Goal: Task Accomplishment & Management: Use online tool/utility

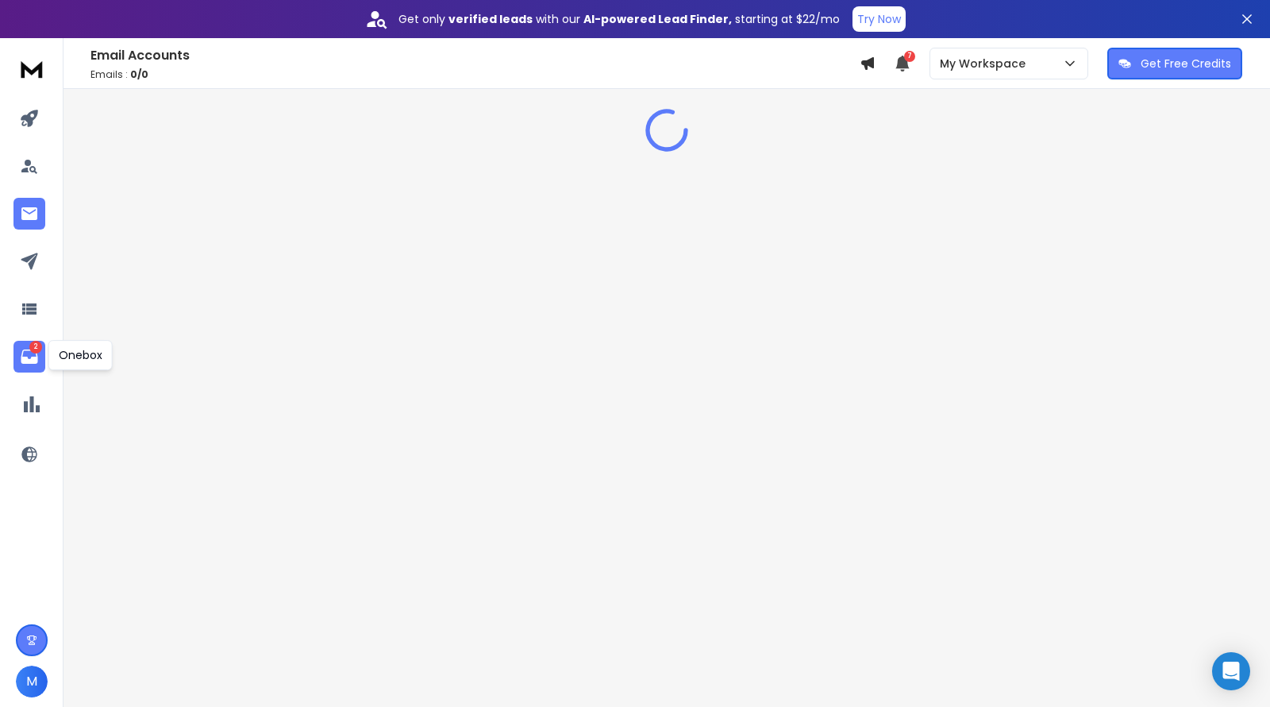
click at [33, 355] on icon at bounding box center [29, 356] width 17 height 14
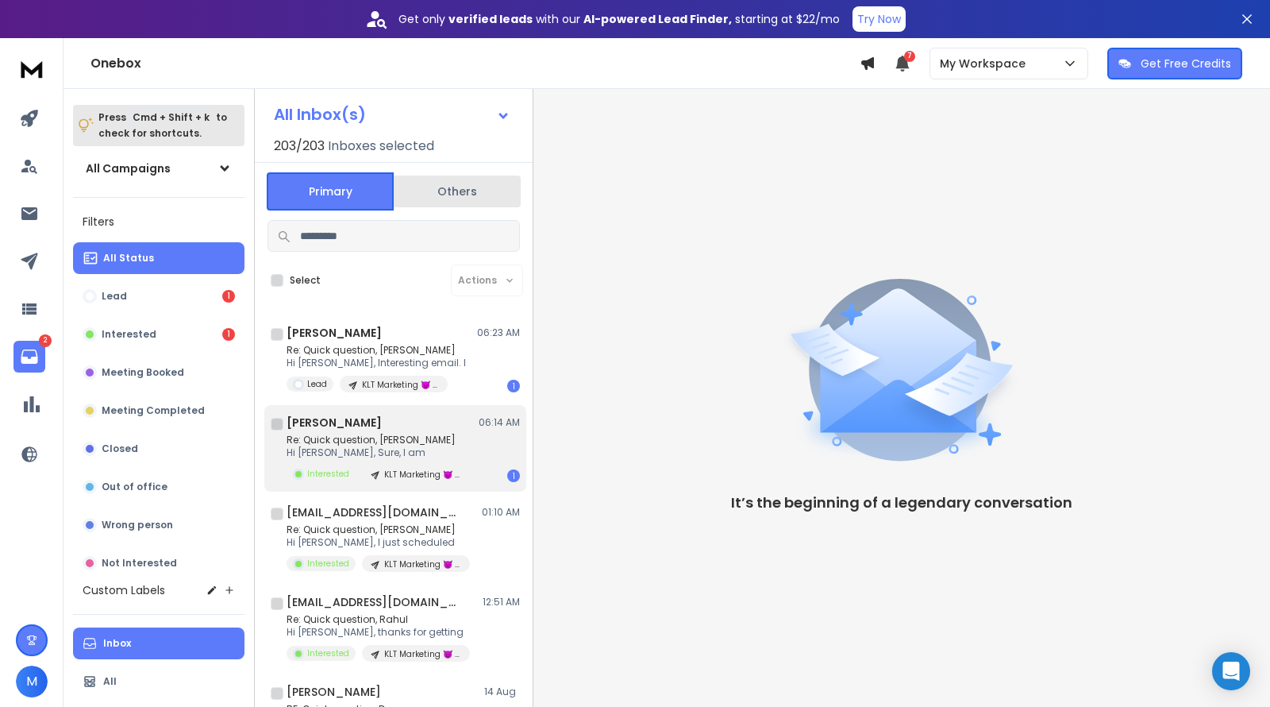
click at [384, 426] on div "[PERSON_NAME] 06:14 AM" at bounding box center [403, 422] width 233 height 16
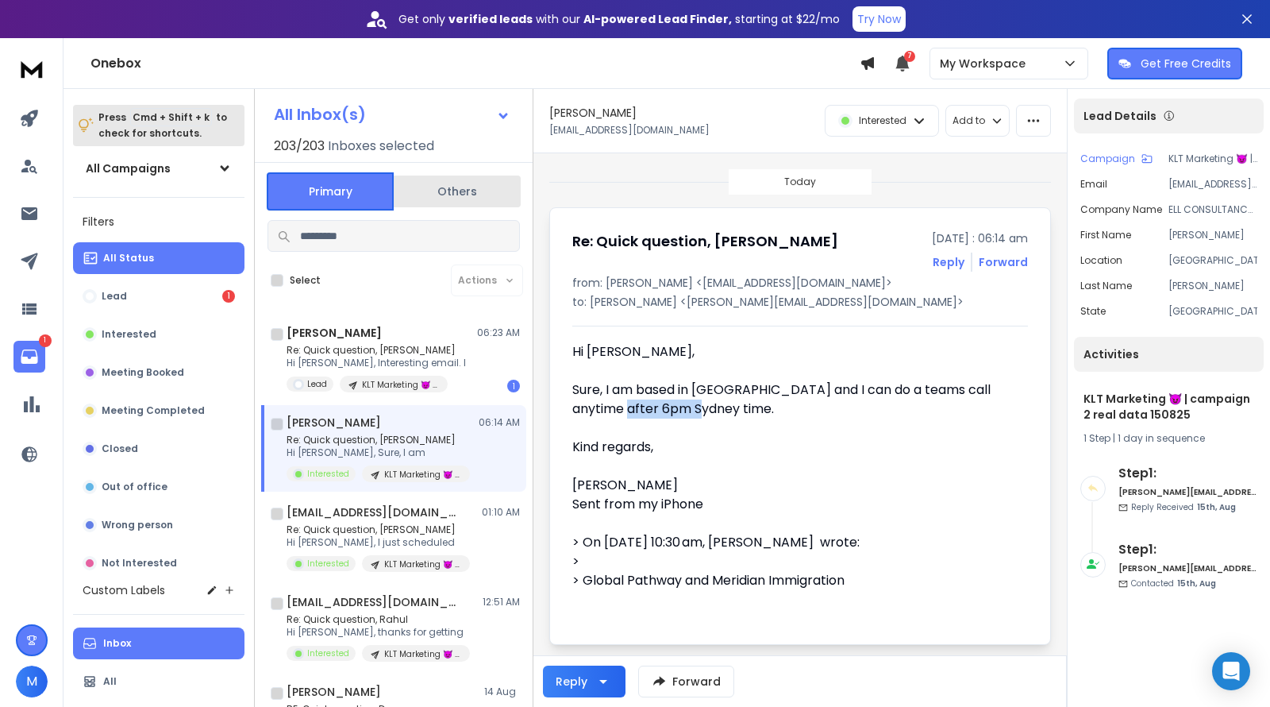
drag, startPoint x: 612, startPoint y: 408, endPoint x: 689, endPoint y: 412, distance: 77.1
click at [689, 412] on div "Hi [PERSON_NAME], Sure, I am based in [GEOGRAPHIC_DATA] and I can do a teams ca…" at bounding box center [800, 481] width 456 height 279
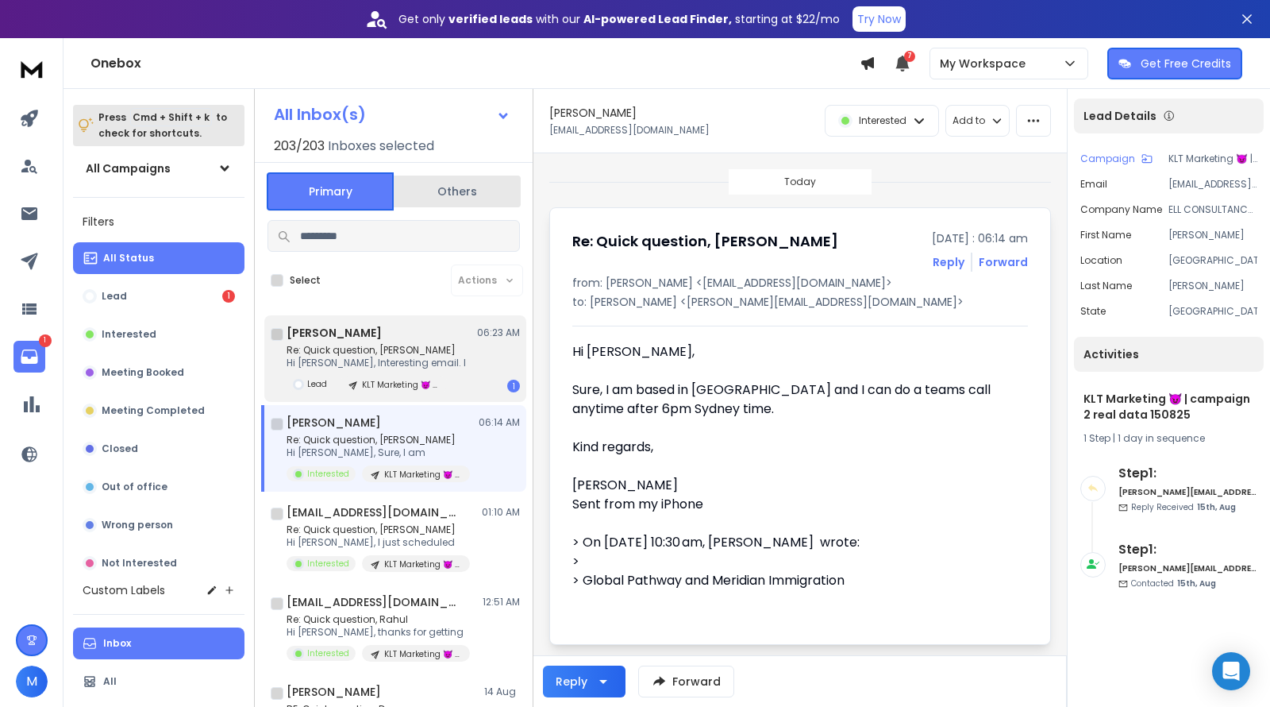
click at [422, 357] on p "Hi [PERSON_NAME], Interesting email. I" at bounding box center [376, 363] width 179 height 13
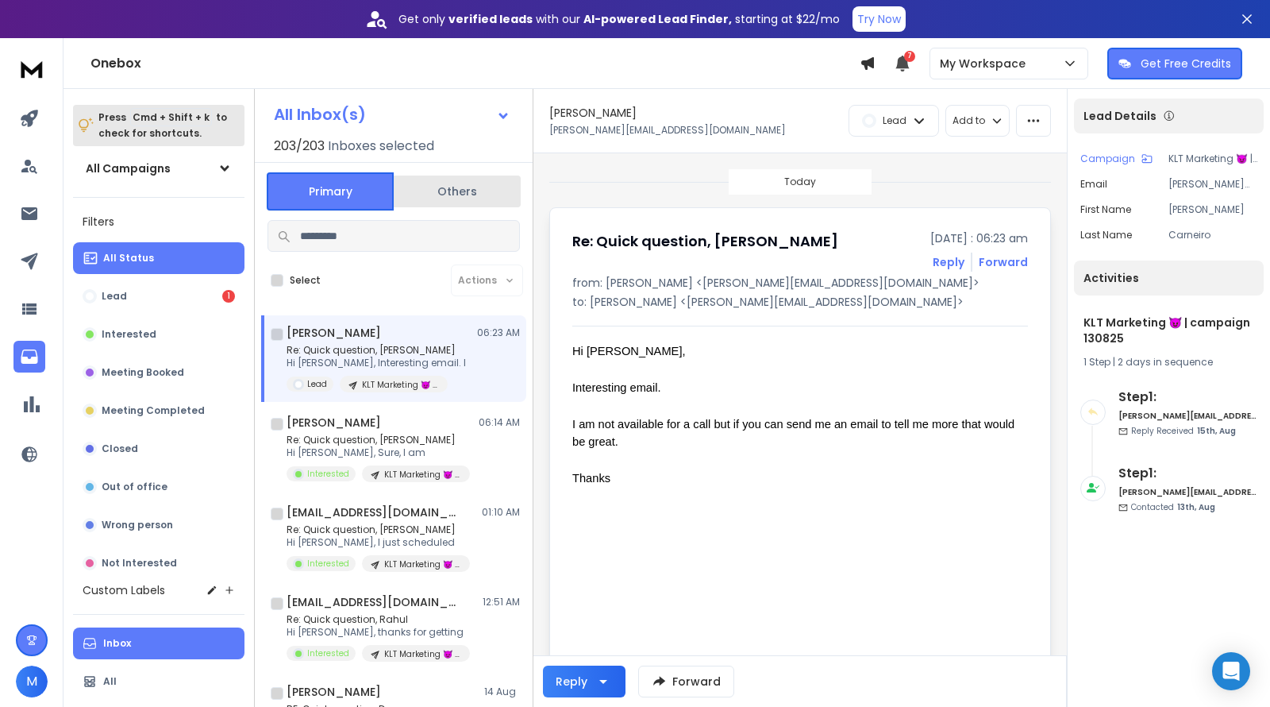
click at [653, 450] on div "I am not available for a call but if you can send me an email to tell me more t…" at bounding box center [793, 432] width 443 height 35
click at [835, 450] on div "I am not available for a call but if you can send me an email to tell me more t…" at bounding box center [793, 432] width 443 height 35
click at [621, 487] on div "Thanks" at bounding box center [793, 477] width 443 height 17
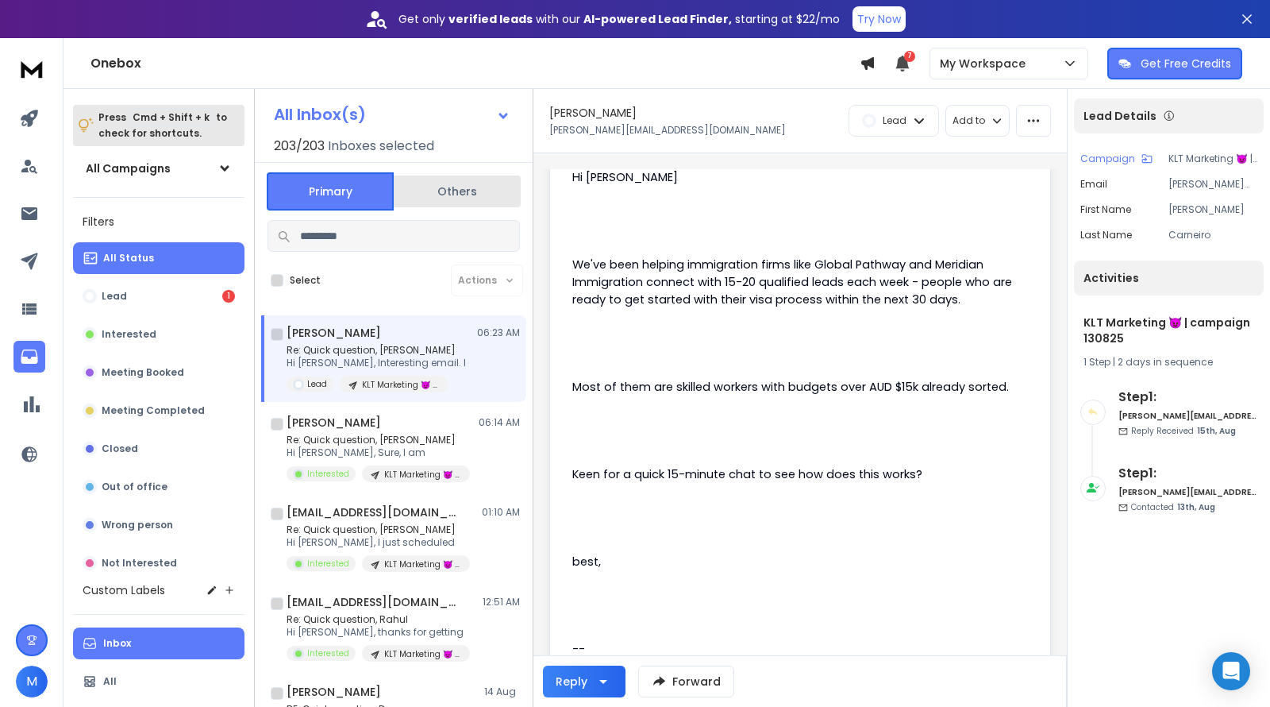
scroll to position [1445, 0]
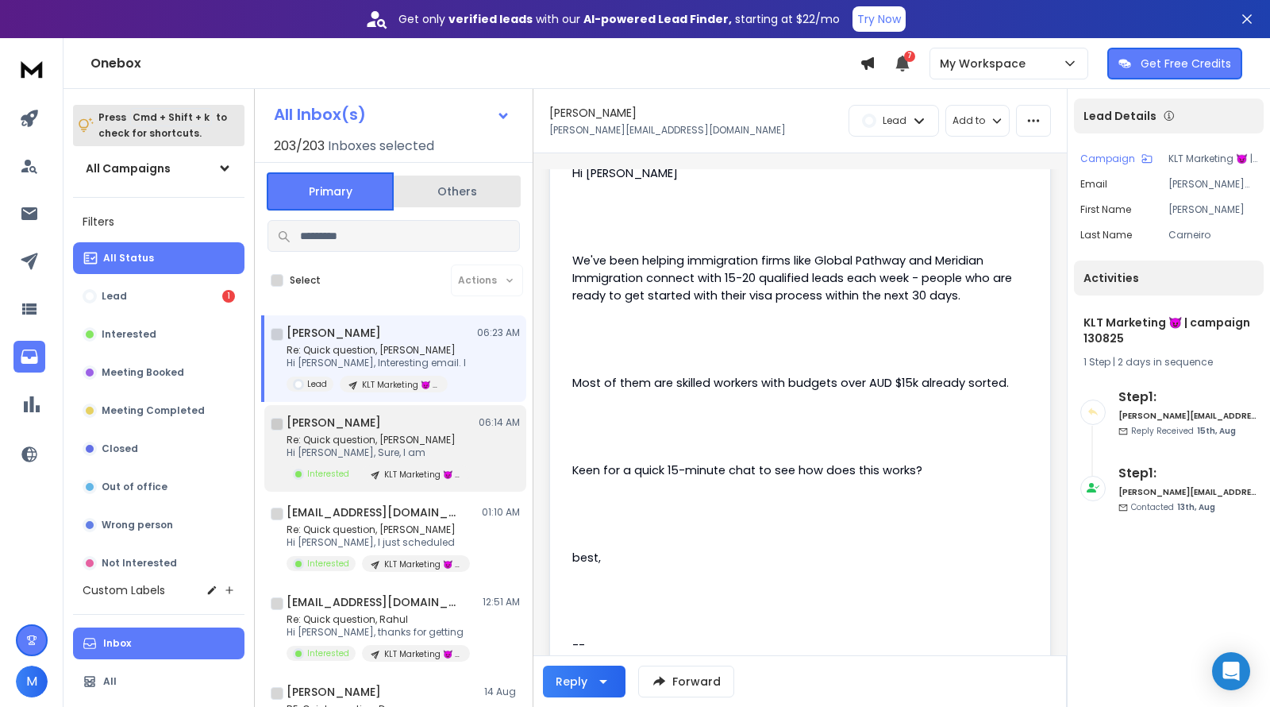
click at [384, 444] on p "Re: Quick question, [PERSON_NAME]" at bounding box center [378, 440] width 183 height 13
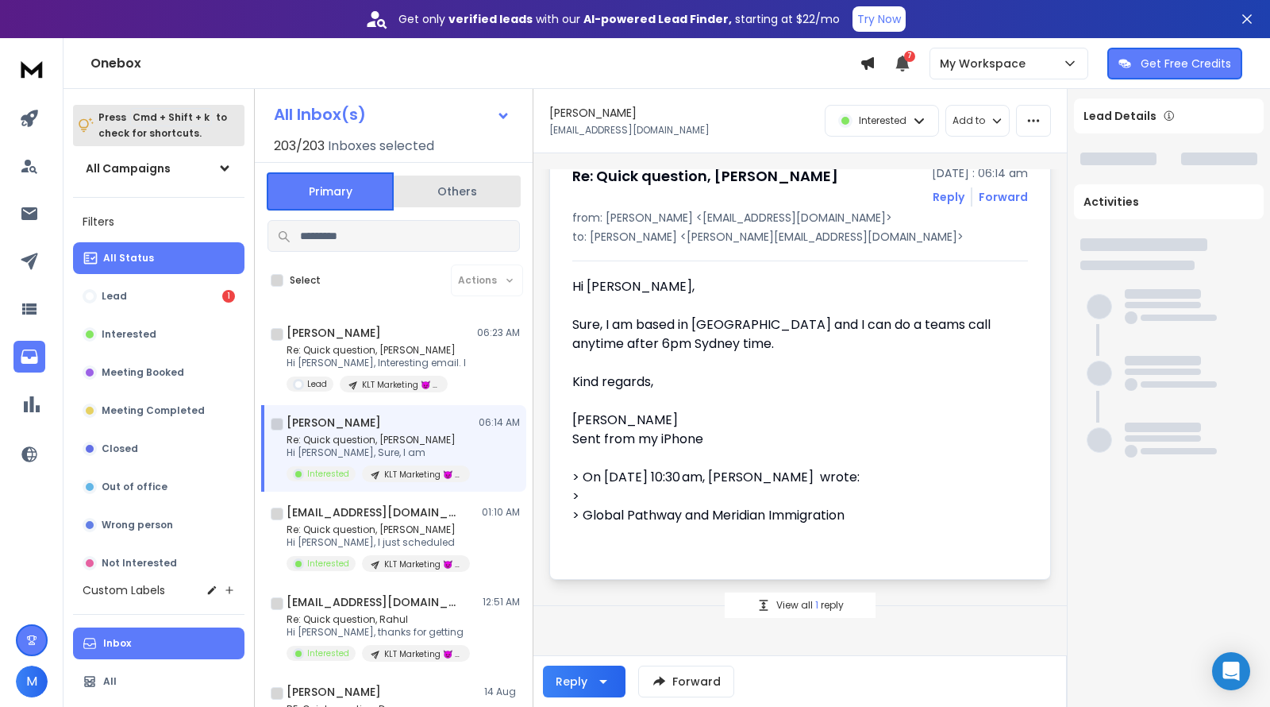
scroll to position [64, 0]
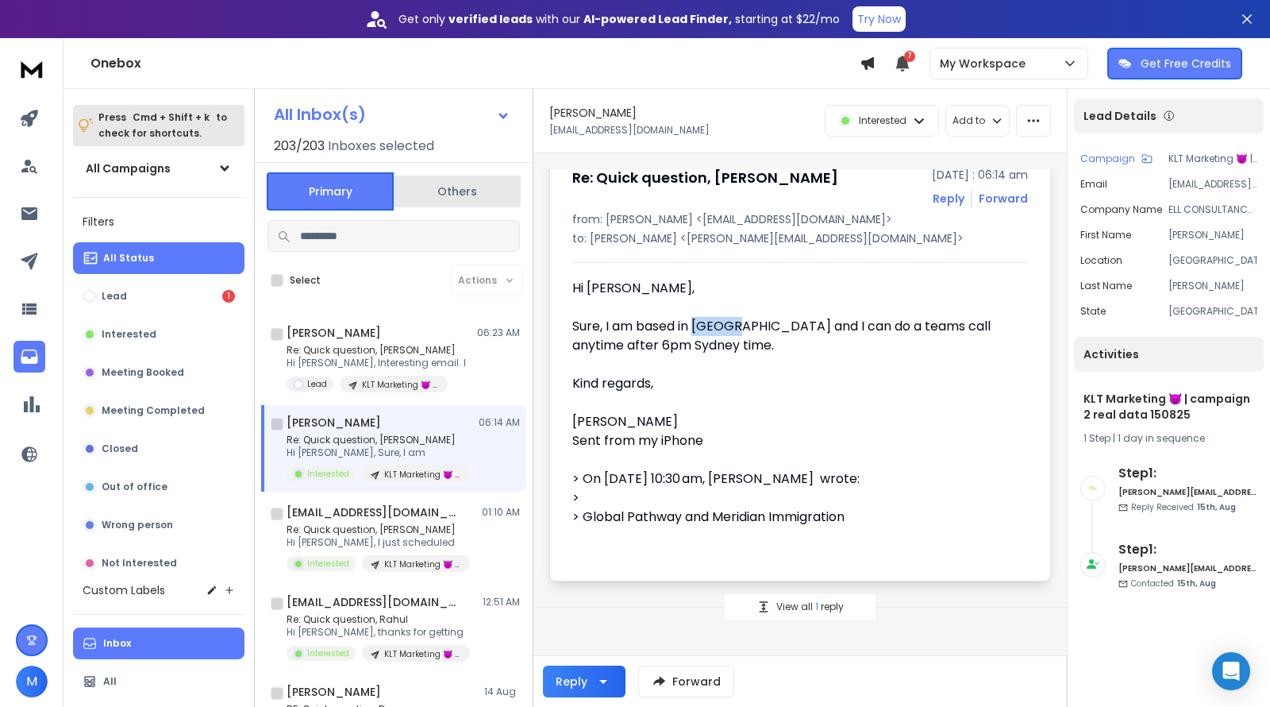
drag, startPoint x: 698, startPoint y: 324, endPoint x: 741, endPoint y: 328, distance: 43.1
click at [741, 328] on div "Hi [PERSON_NAME], Sure, I am based in [GEOGRAPHIC_DATA] and I can do a teams ca…" at bounding box center [800, 418] width 456 height 279
click at [706, 359] on div "Hi [PERSON_NAME], Sure, I am based in [GEOGRAPHIC_DATA] and I can do a teams ca…" at bounding box center [800, 418] width 456 height 279
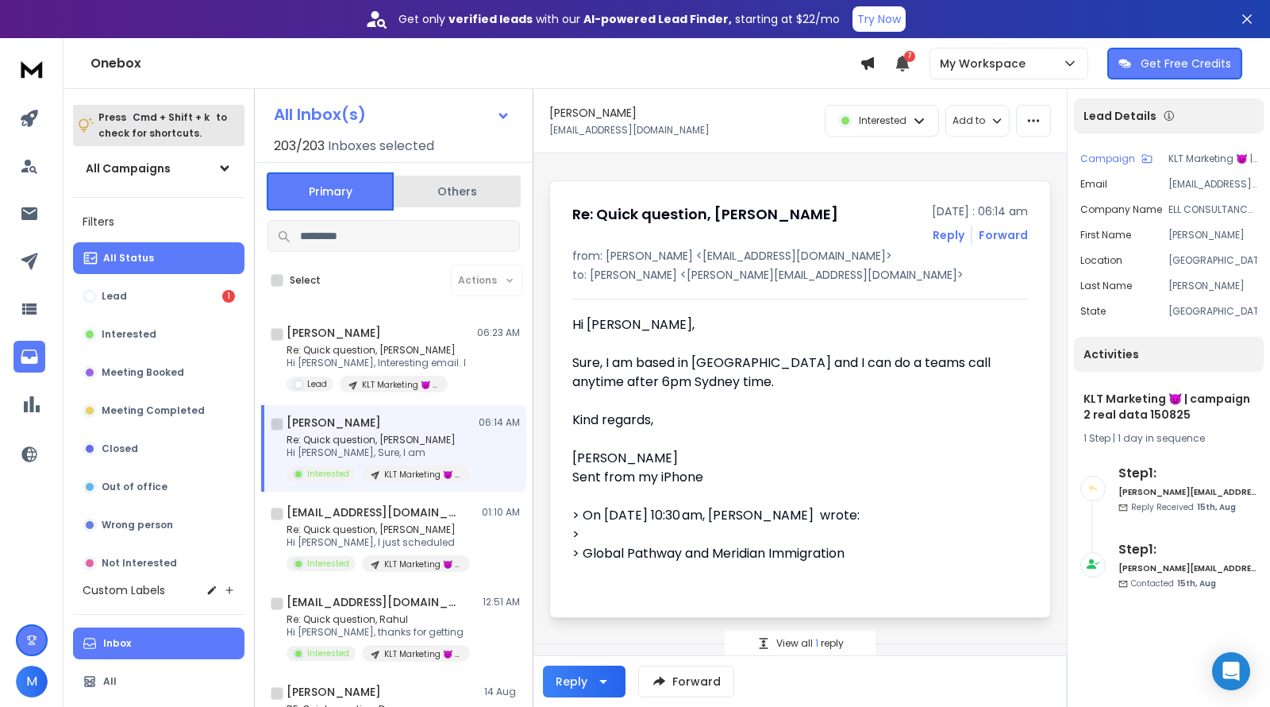
scroll to position [0, 0]
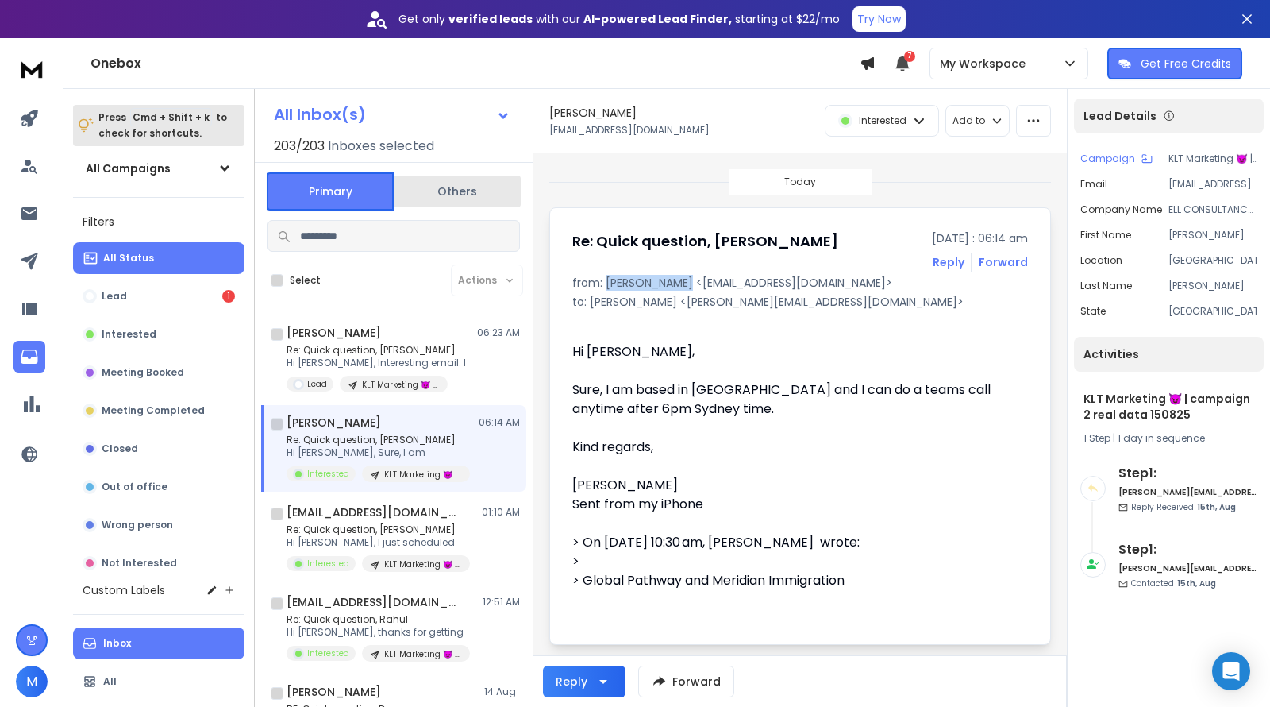
drag, startPoint x: 604, startPoint y: 281, endPoint x: 688, endPoint y: 286, distance: 83.5
click at [688, 286] on p "from: [PERSON_NAME] <[EMAIL_ADDRESS][DOMAIN_NAME]>" at bounding box center [800, 283] width 456 height 16
copy p "[PERSON_NAME]"
drag, startPoint x: 699, startPoint y: 283, endPoint x: 896, endPoint y: 285, distance: 196.9
click at [896, 285] on p "from: [PERSON_NAME] <[EMAIL_ADDRESS][DOMAIN_NAME]>" at bounding box center [800, 283] width 456 height 16
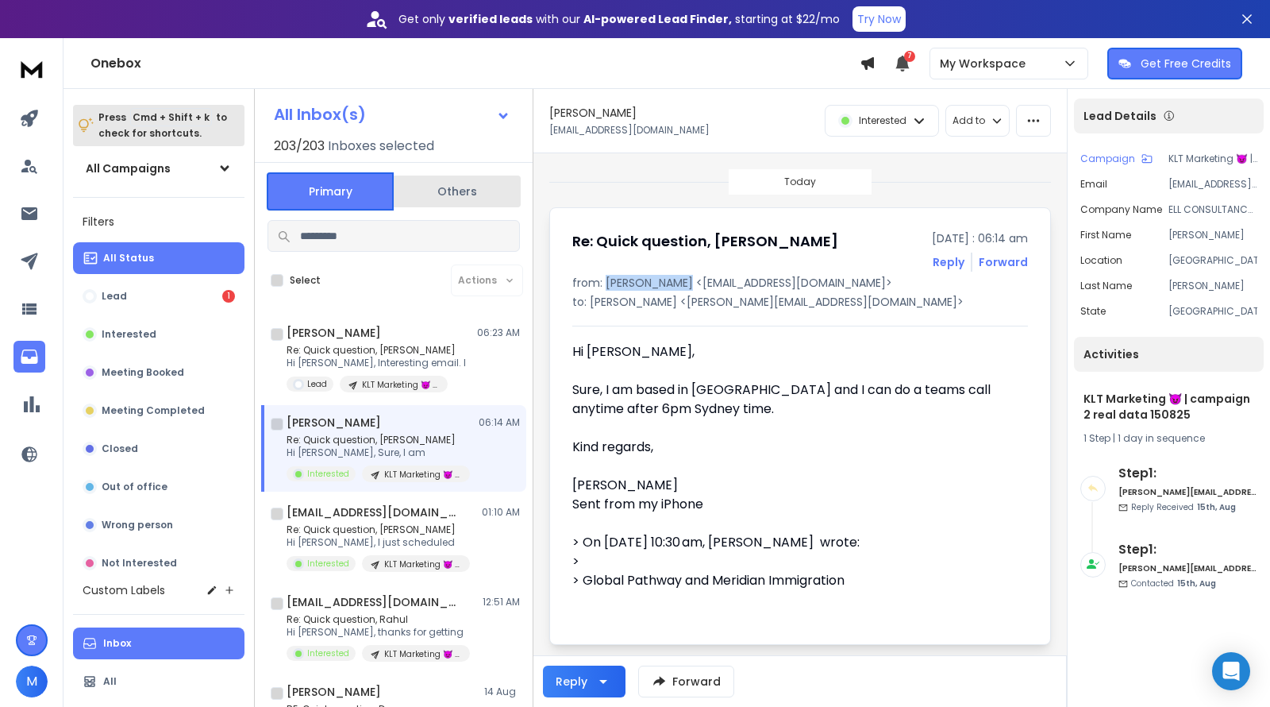
copy p "[EMAIL_ADDRESS][DOMAIN_NAME]"
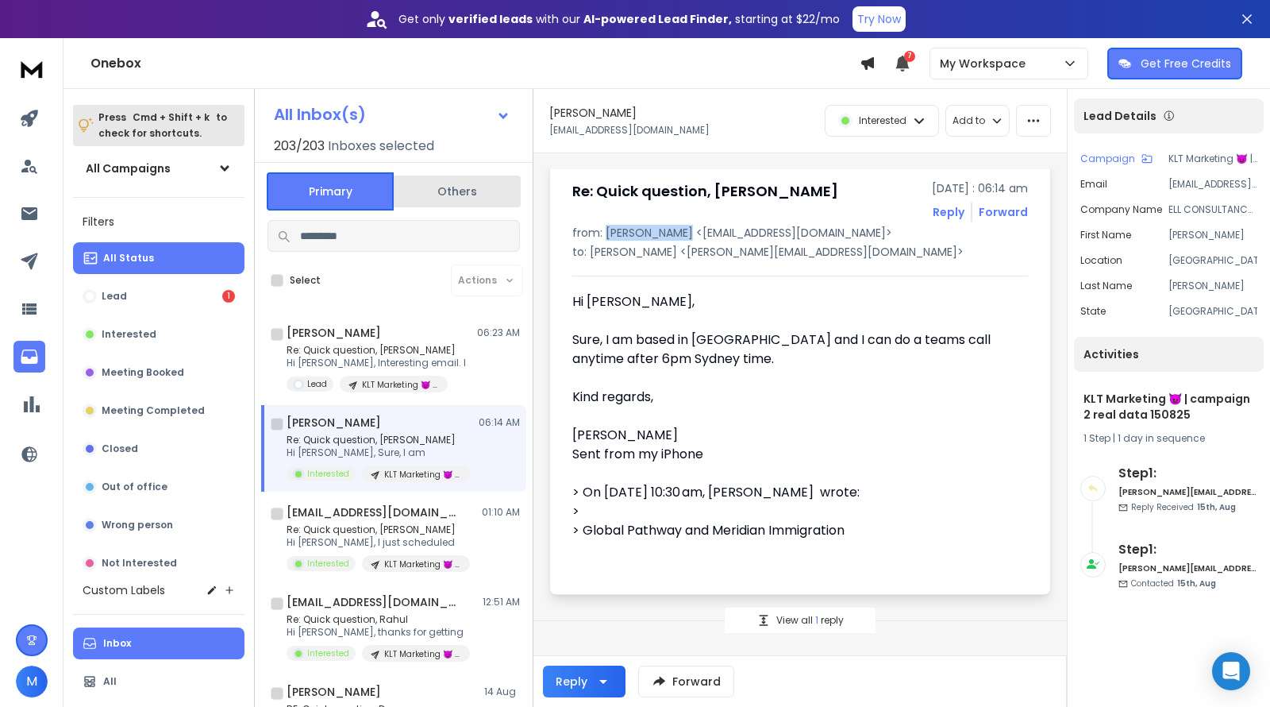
scroll to position [64, 0]
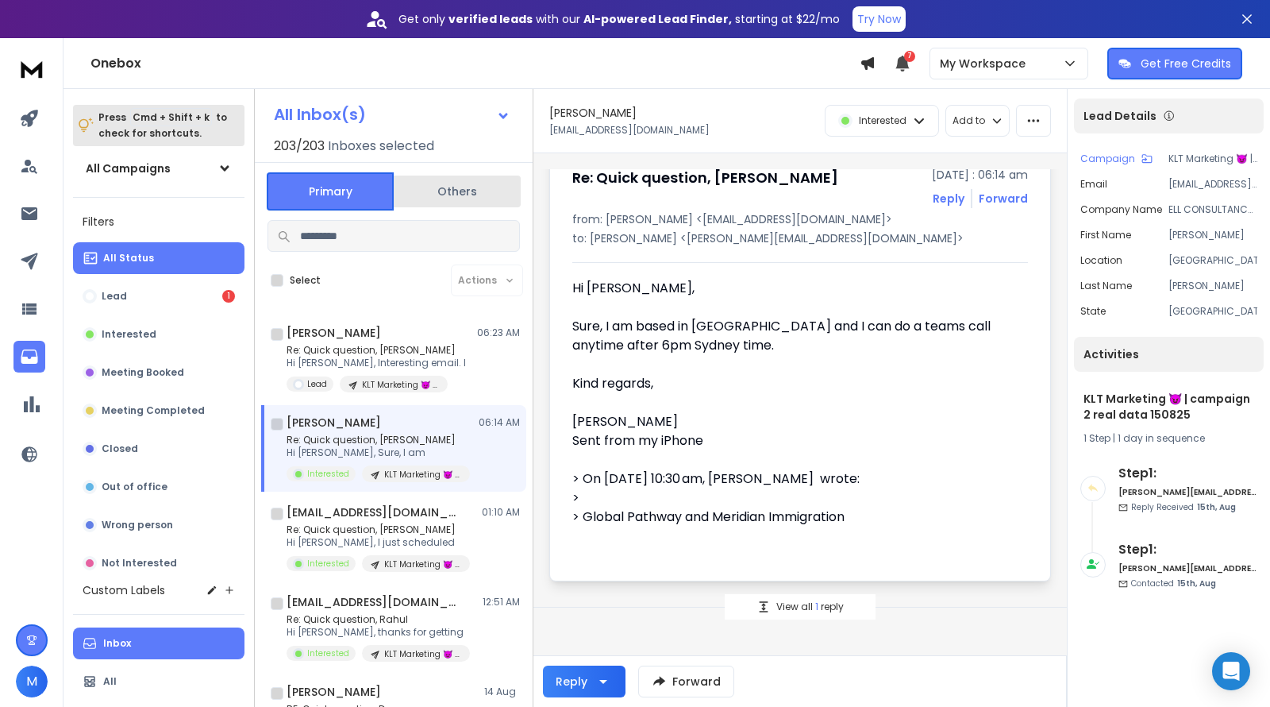
click at [764, 596] on div "View all 1 reply" at bounding box center [801, 606] width 152 height 25
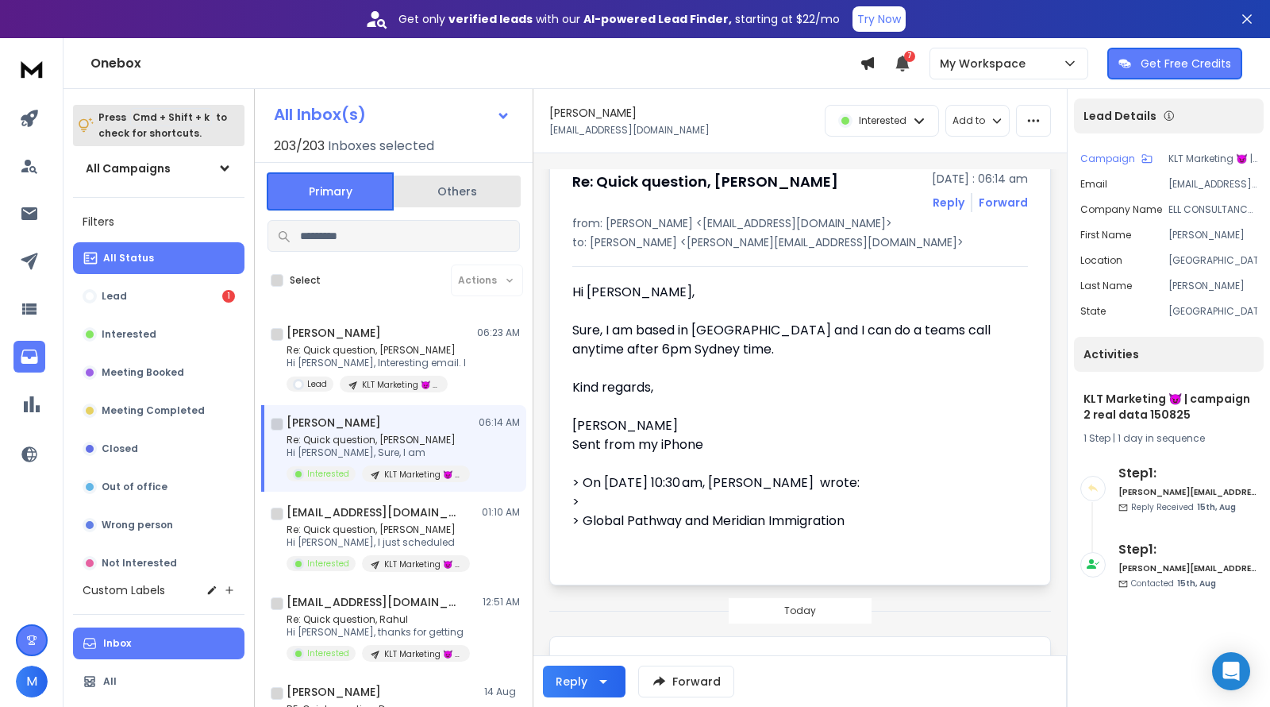
scroll to position [58, 0]
click at [577, 521] on div "Hi [PERSON_NAME], Sure, I am based in [GEOGRAPHIC_DATA] and I can do a teams ca…" at bounding box center [800, 423] width 456 height 279
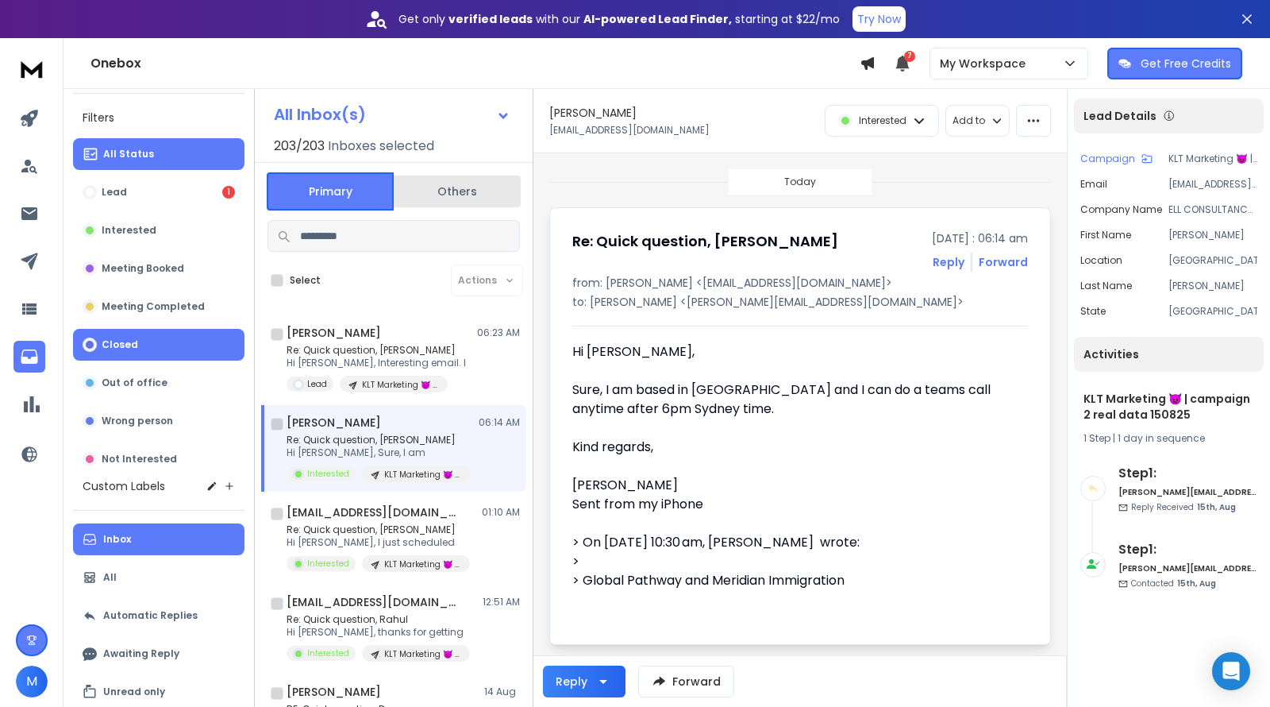
scroll to position [0, 0]
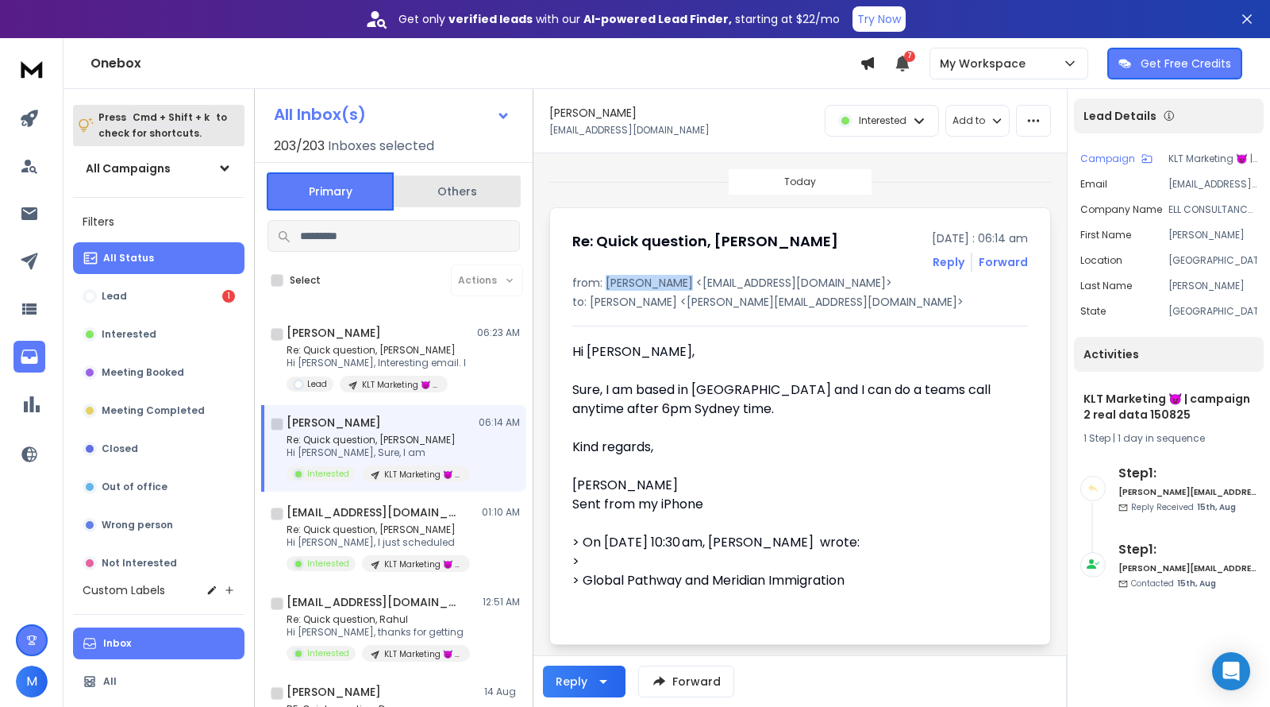
copy p "[PERSON_NAME]"
drag, startPoint x: 603, startPoint y: 284, endPoint x: 688, endPoint y: 282, distance: 85.0
click at [688, 282] on p "from: [PERSON_NAME] <[EMAIL_ADDRESS][DOMAIN_NAME]>" at bounding box center [800, 283] width 456 height 16
drag, startPoint x: 699, startPoint y: 284, endPoint x: 894, endPoint y: 284, distance: 195.3
click at [894, 284] on p "from: [PERSON_NAME] <[EMAIL_ADDRESS][DOMAIN_NAME]>" at bounding box center [800, 283] width 456 height 16
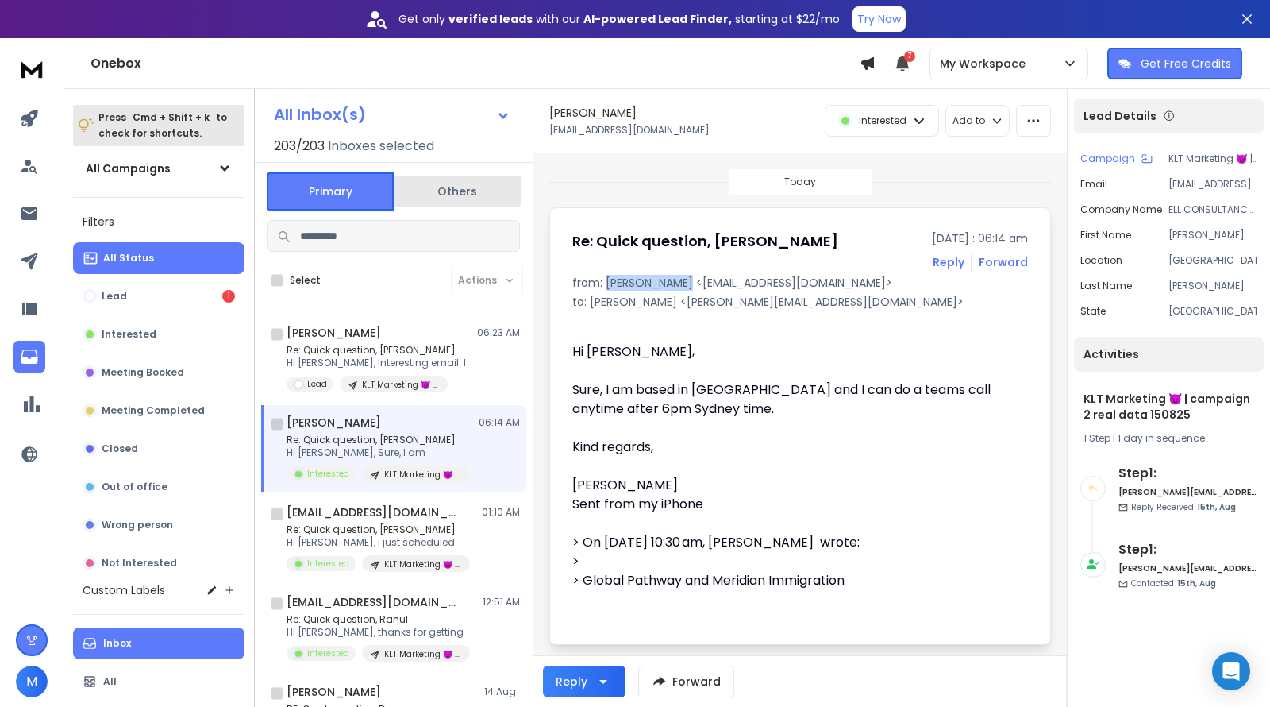
copy p "[EMAIL_ADDRESS][DOMAIN_NAME]"
drag, startPoint x: 605, startPoint y: 283, endPoint x: 654, endPoint y: 279, distance: 49.4
click at [654, 279] on p "from: [PERSON_NAME] <[EMAIL_ADDRESS][DOMAIN_NAME]>" at bounding box center [800, 283] width 456 height 16
drag, startPoint x: 699, startPoint y: 280, endPoint x: 894, endPoint y: 280, distance: 195.3
click at [894, 280] on p "from: [PERSON_NAME] <[EMAIL_ADDRESS][DOMAIN_NAME]>" at bounding box center [800, 283] width 456 height 16
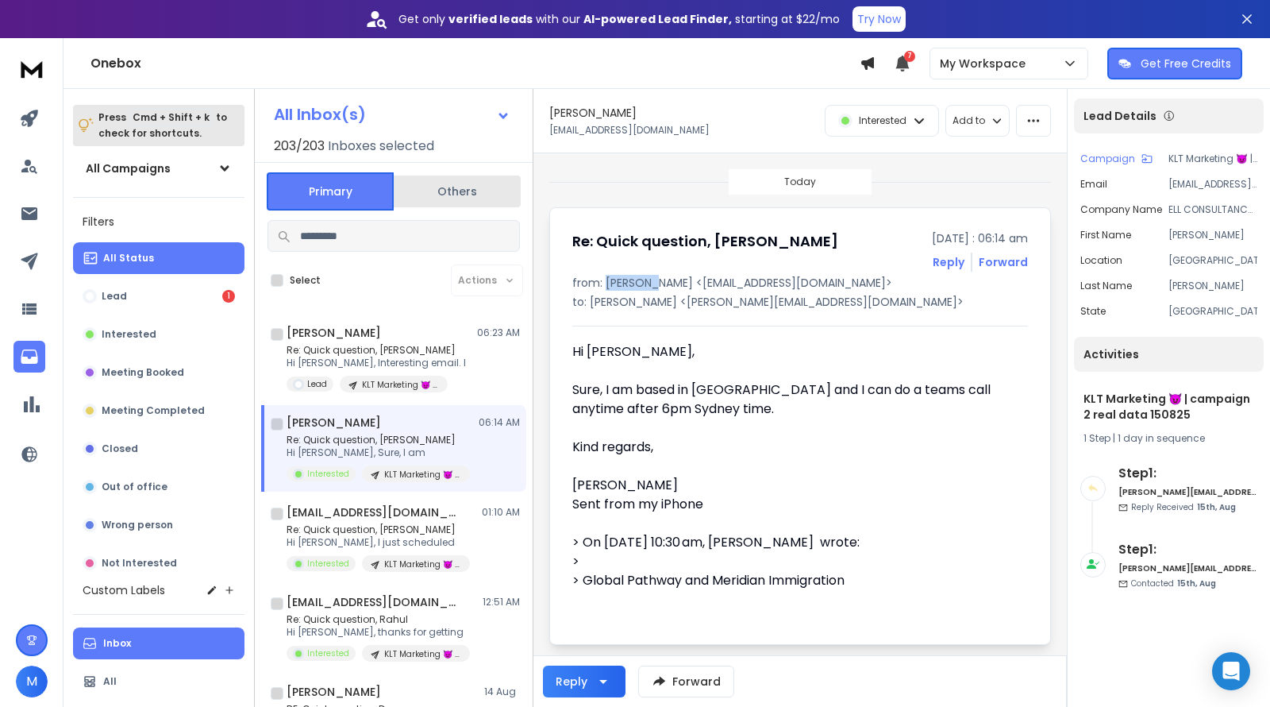
copy p "[EMAIL_ADDRESS][DOMAIN_NAME]"
click at [700, 289] on p "from: [PERSON_NAME] <[EMAIL_ADDRESS][DOMAIN_NAME]>" at bounding box center [800, 283] width 456 height 16
drag, startPoint x: 604, startPoint y: 282, endPoint x: 687, endPoint y: 282, distance: 82.6
click at [687, 282] on p "from: [PERSON_NAME] <[EMAIL_ADDRESS][DOMAIN_NAME]>" at bounding box center [800, 283] width 456 height 16
copy p "[PERSON_NAME]"
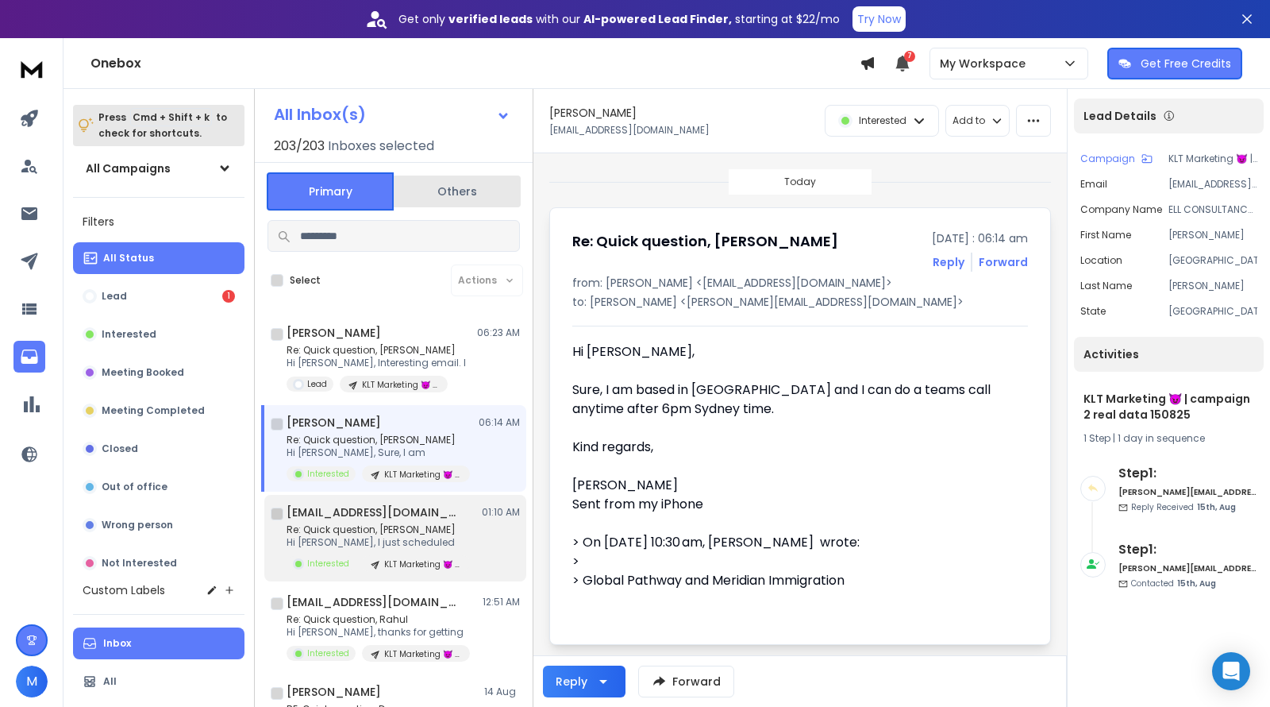
click at [364, 528] on p "Re: Quick question, [PERSON_NAME]" at bounding box center [378, 529] width 183 height 13
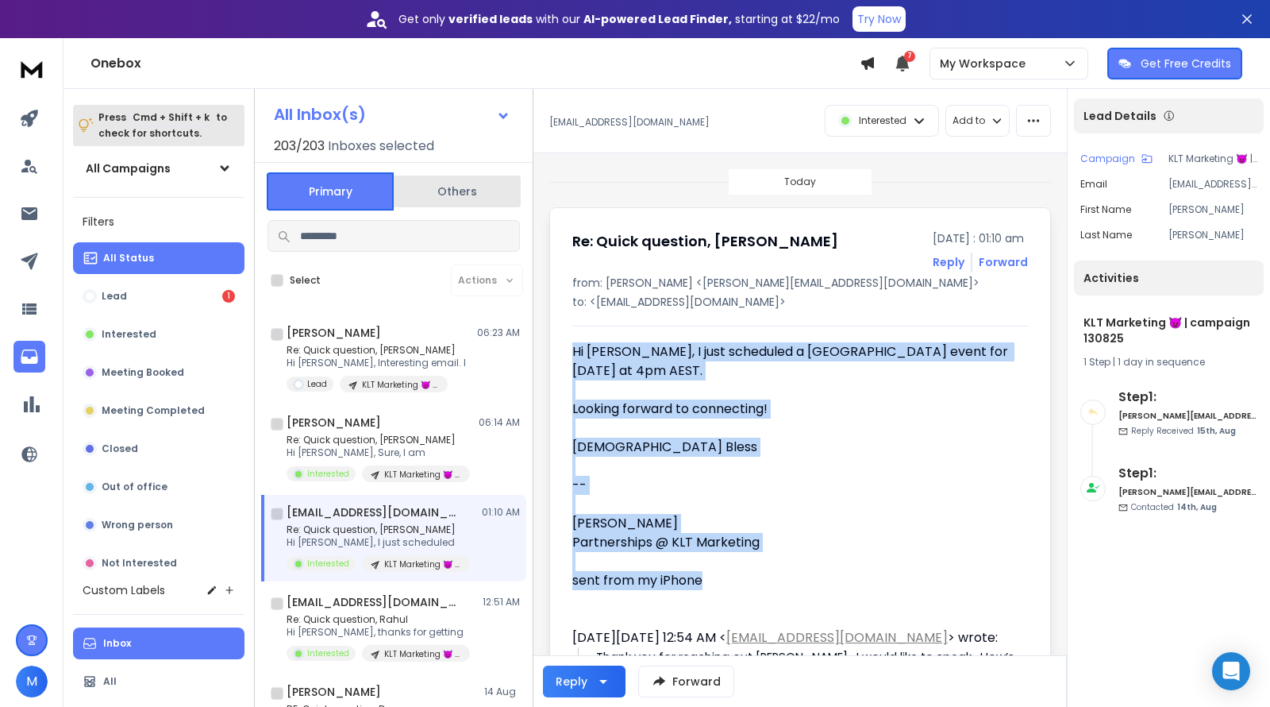
drag, startPoint x: 568, startPoint y: 344, endPoint x: 707, endPoint y: 585, distance: 278.5
copy div "Hi [PERSON_NAME], I just scheduled a [GEOGRAPHIC_DATA] event for [DATE] at 4pm …"
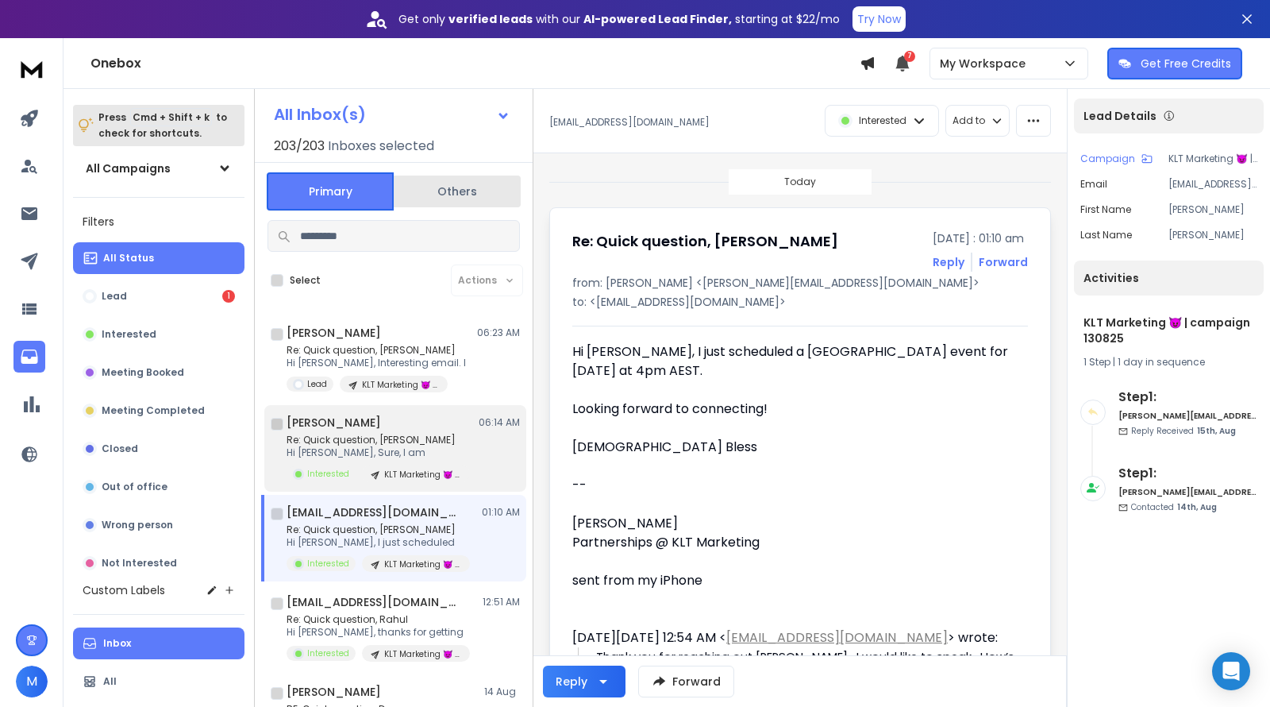
click at [459, 457] on p "Hi [PERSON_NAME], Sure, I am" at bounding box center [378, 452] width 183 height 13
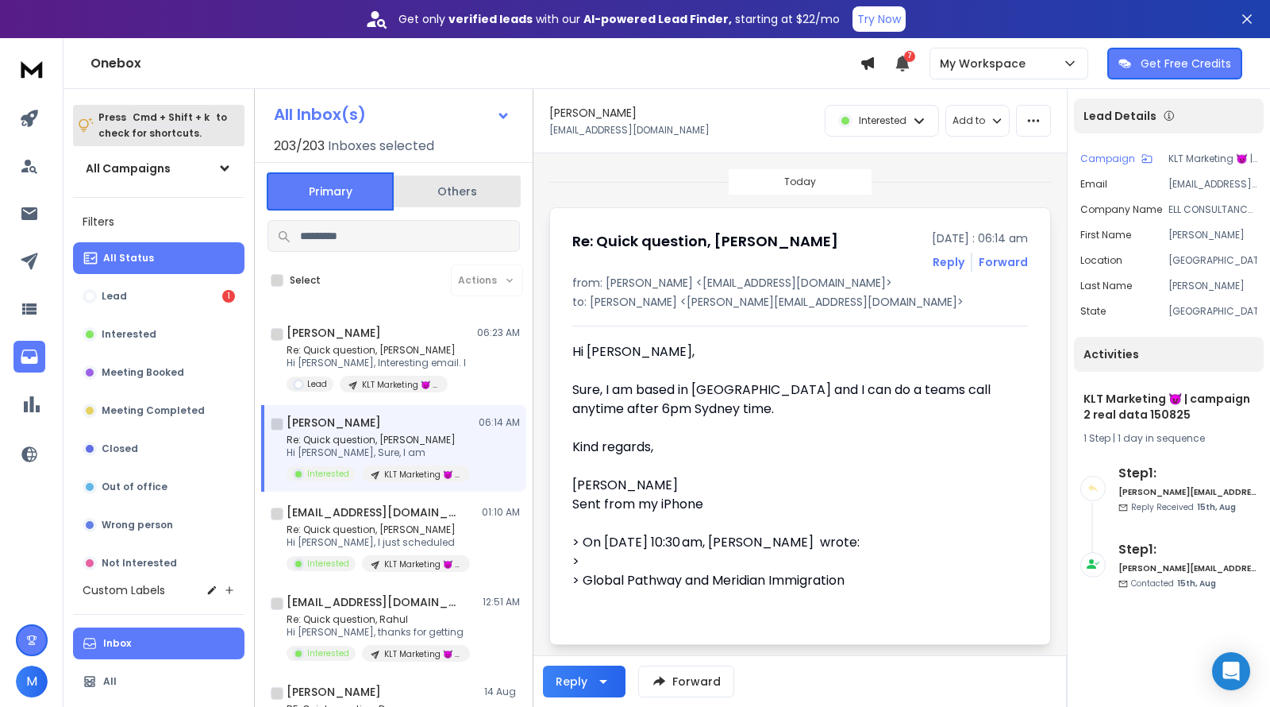
click at [567, 680] on div "Reply" at bounding box center [572, 681] width 32 height 16
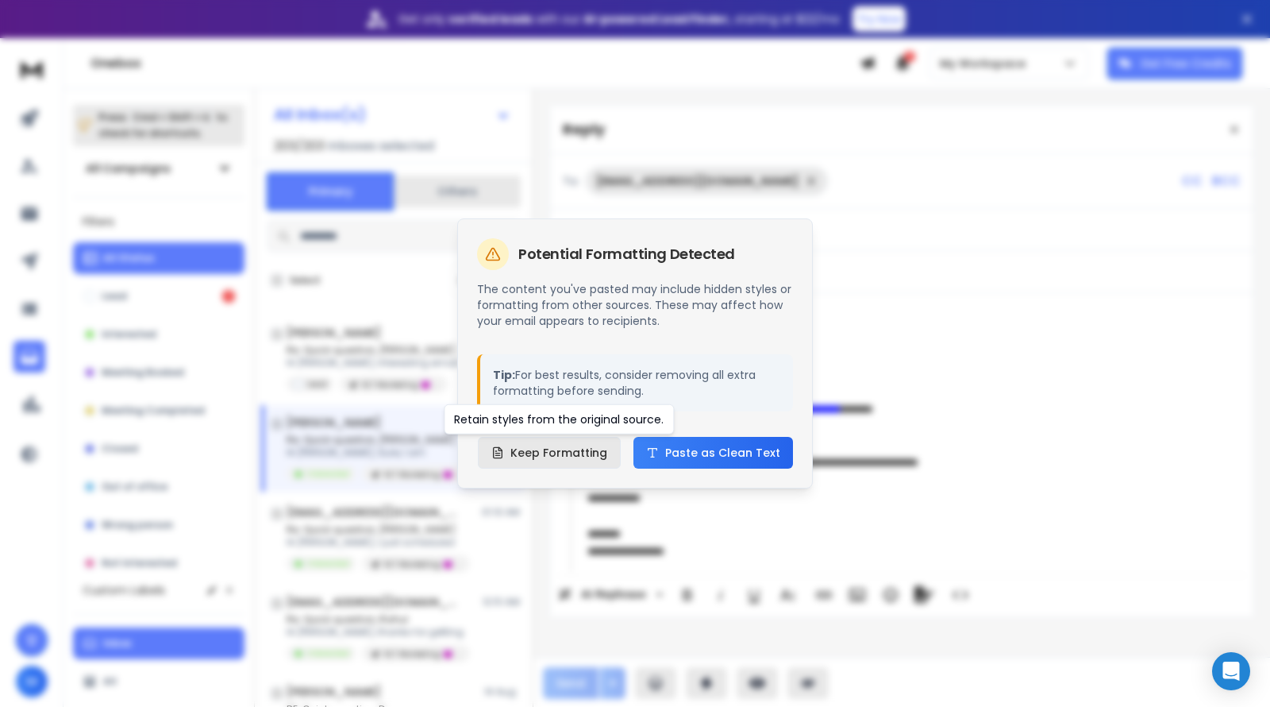
click at [607, 455] on button "Keep Formatting" at bounding box center [549, 453] width 143 height 32
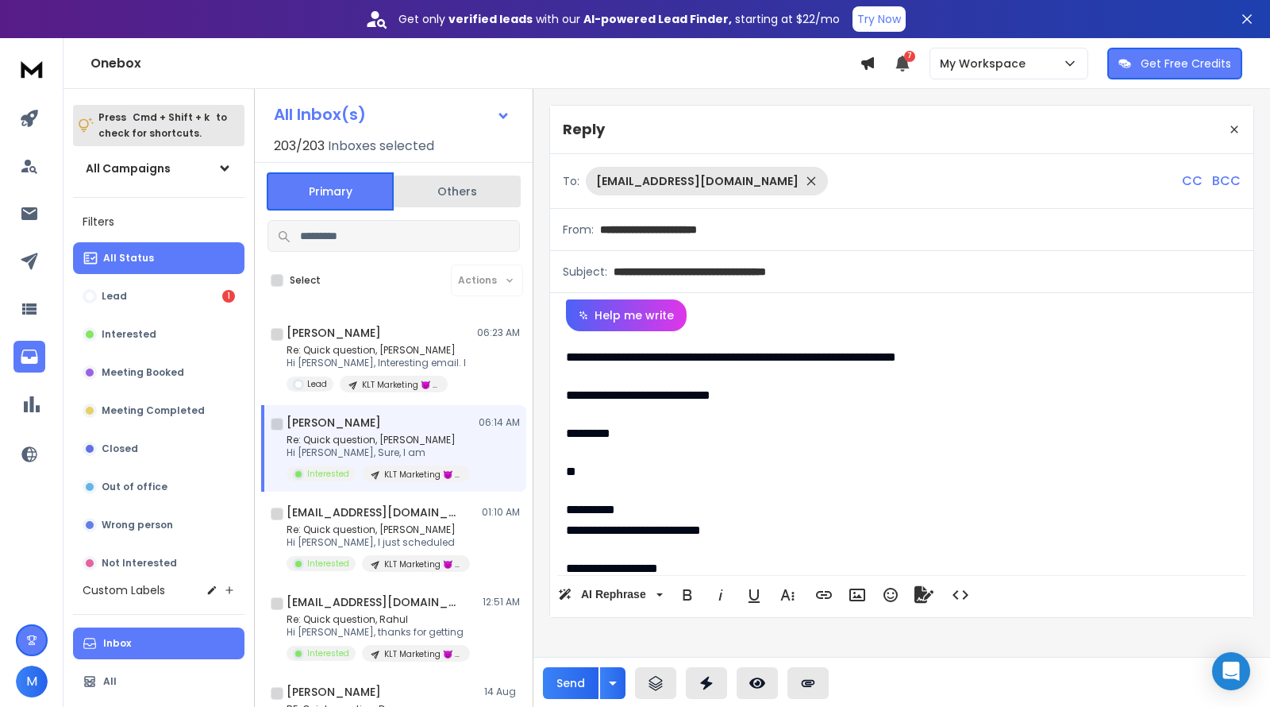
click at [609, 345] on div "**********" at bounding box center [901, 451] width 703 height 241
drag, startPoint x: 629, startPoint y: 362, endPoint x: 582, endPoint y: 361, distance: 46.9
click at [582, 361] on span "**********" at bounding box center [731, 357] width 330 height 12
click at [901, 358] on span "**********" at bounding box center [733, 357] width 335 height 12
click at [901, 357] on span "**********" at bounding box center [733, 357] width 335 height 12
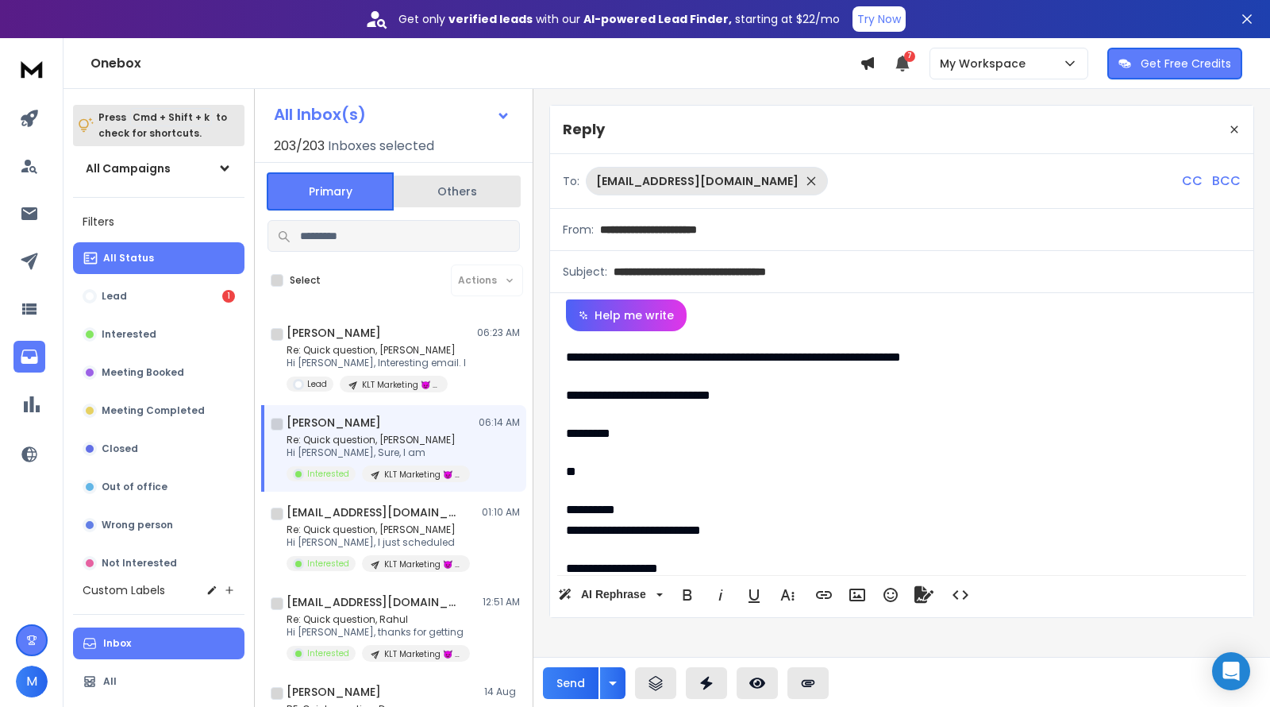
click at [838, 385] on div "**********" at bounding box center [900, 395] width 668 height 21
click at [1054, 360] on div "**********" at bounding box center [900, 357] width 668 height 21
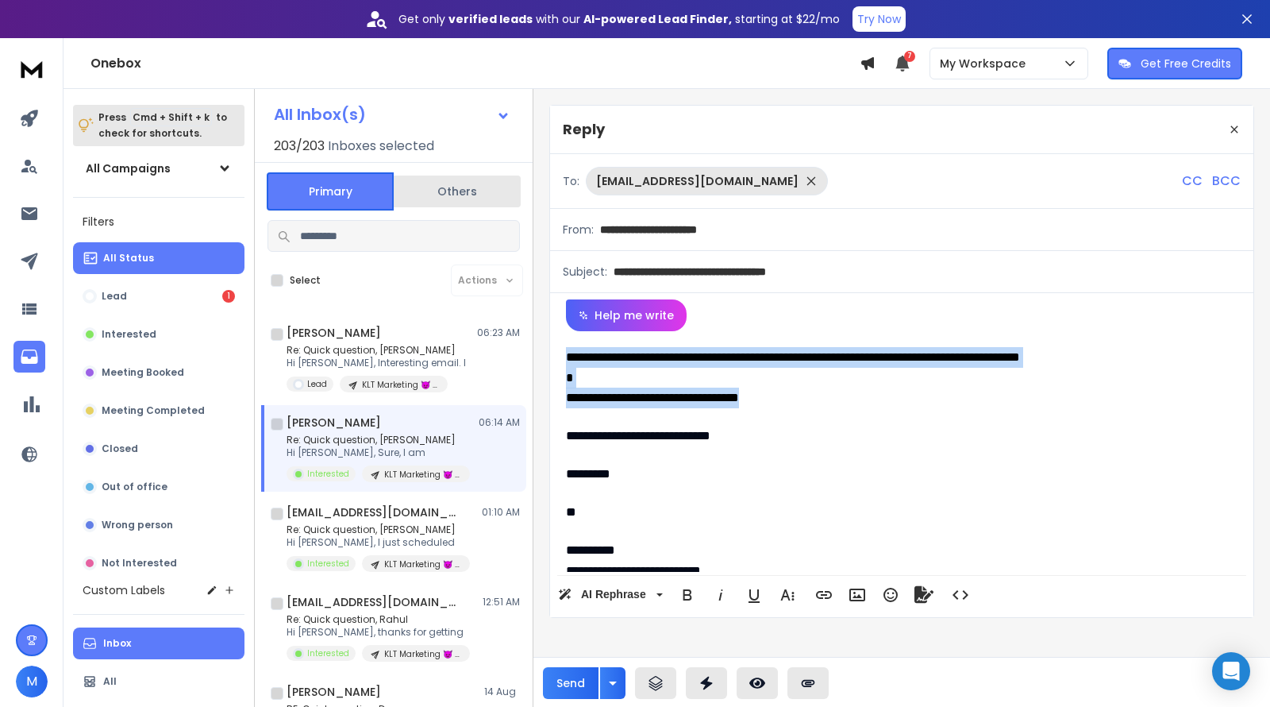
drag, startPoint x: 881, startPoint y: 399, endPoint x: 535, endPoint y: 357, distance: 348.7
click at [535, 357] on div "**********" at bounding box center [902, 452] width 737 height 727
copy div "**********"
click at [804, 399] on div "**********" at bounding box center [900, 377] width 668 height 61
drag, startPoint x: 804, startPoint y: 399, endPoint x: 576, endPoint y: 399, distance: 228.7
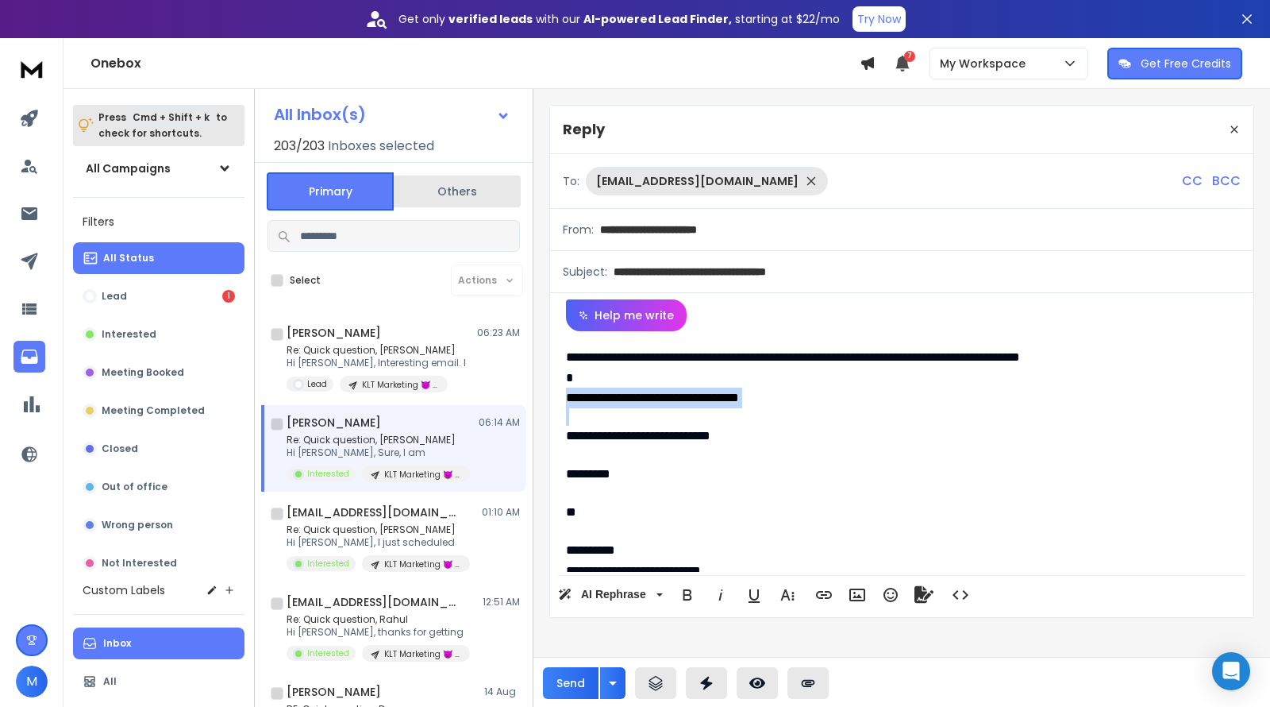
click at [576, 399] on div "**********" at bounding box center [900, 377] width 668 height 61
drag, startPoint x: 612, startPoint y: 397, endPoint x: 673, endPoint y: 402, distance: 61.3
click at [673, 402] on div "**********" at bounding box center [900, 377] width 668 height 61
click at [806, 395] on span "**********" at bounding box center [686, 397] width 240 height 12
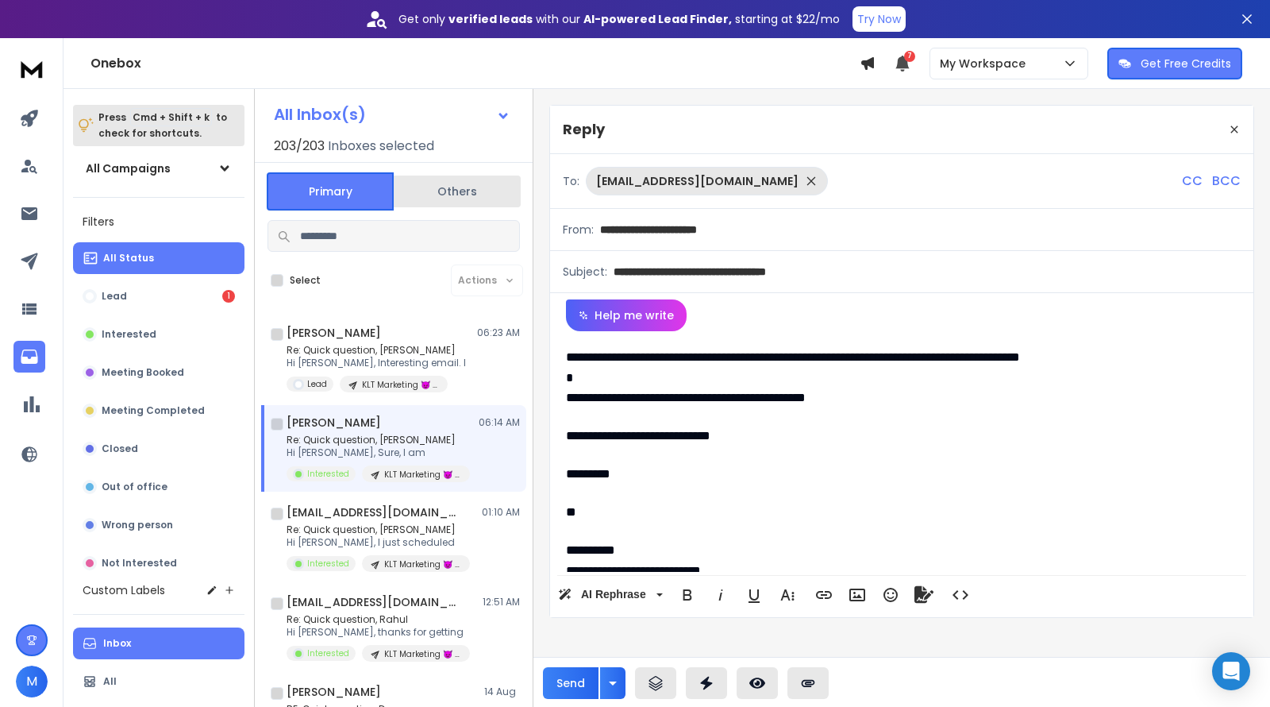
click at [806, 401] on span "**********" at bounding box center [686, 397] width 240 height 12
click at [886, 403] on div "**********" at bounding box center [900, 377] width 668 height 61
click at [808, 449] on div at bounding box center [900, 454] width 668 height 17
click at [623, 495] on div at bounding box center [900, 492] width 668 height 17
click at [570, 671] on button "Send" at bounding box center [571, 683] width 56 height 32
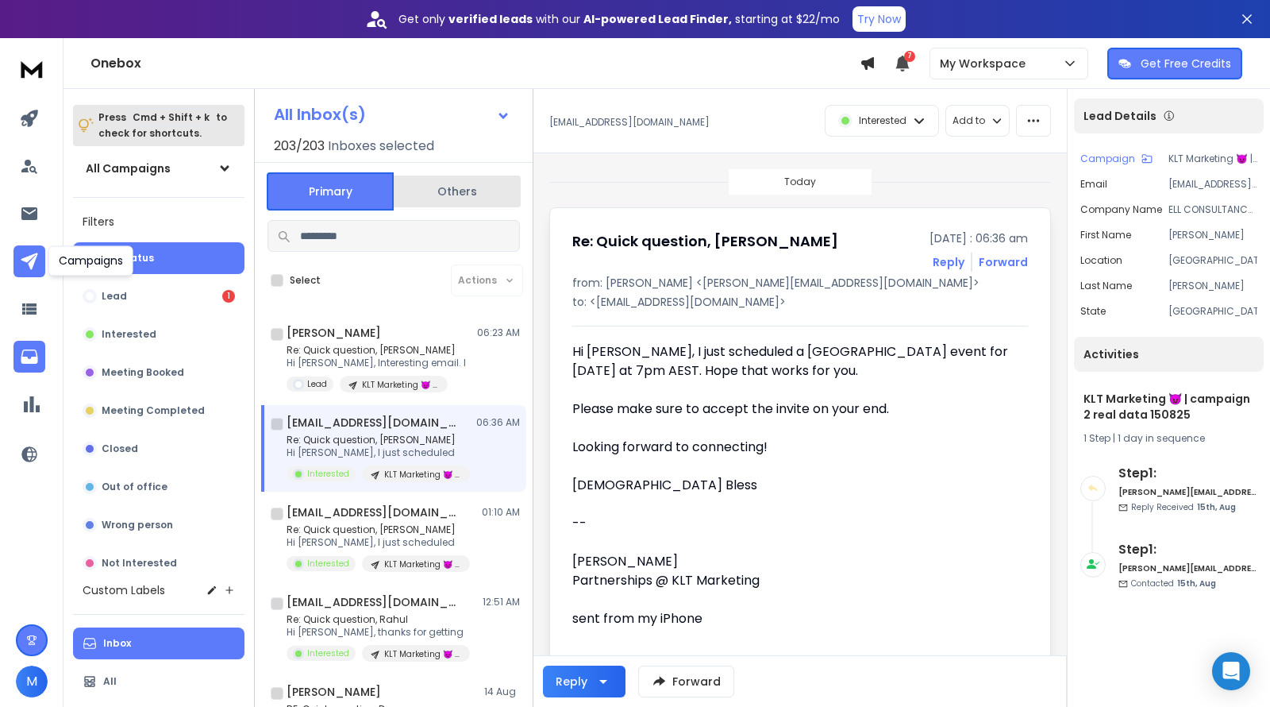
click at [25, 252] on icon at bounding box center [29, 261] width 19 height 19
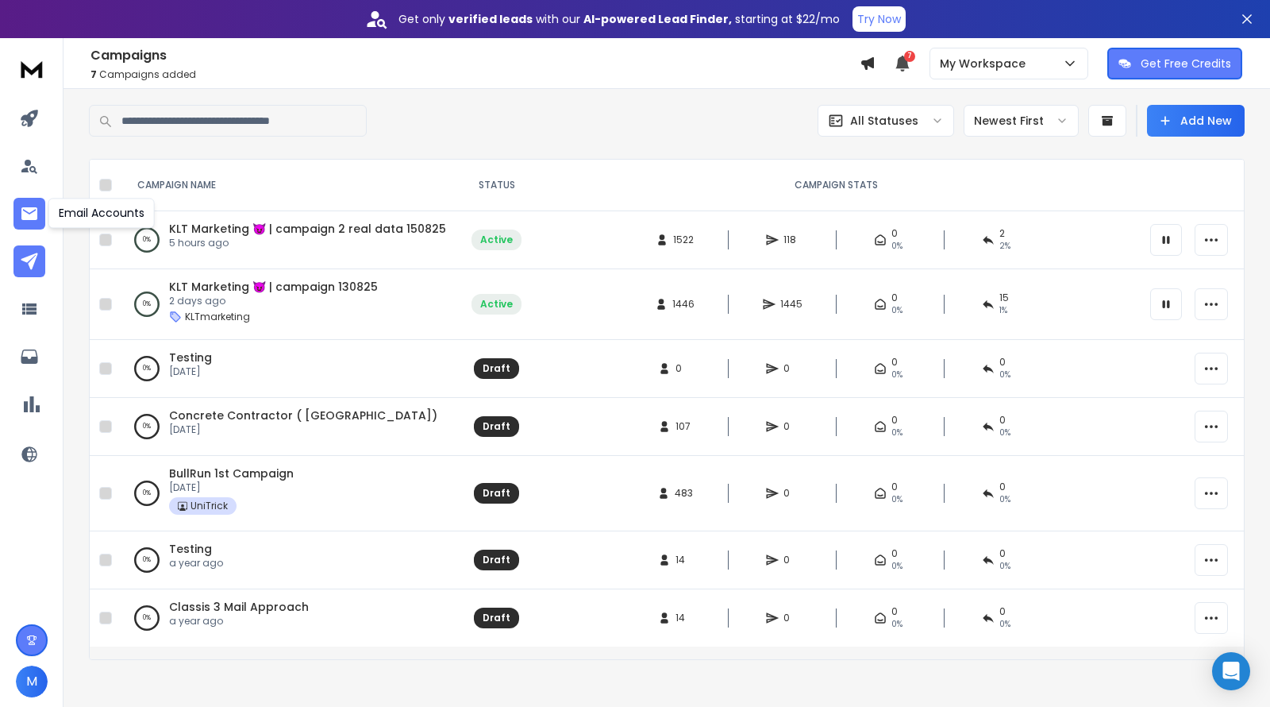
click at [21, 204] on icon at bounding box center [29, 213] width 19 height 19
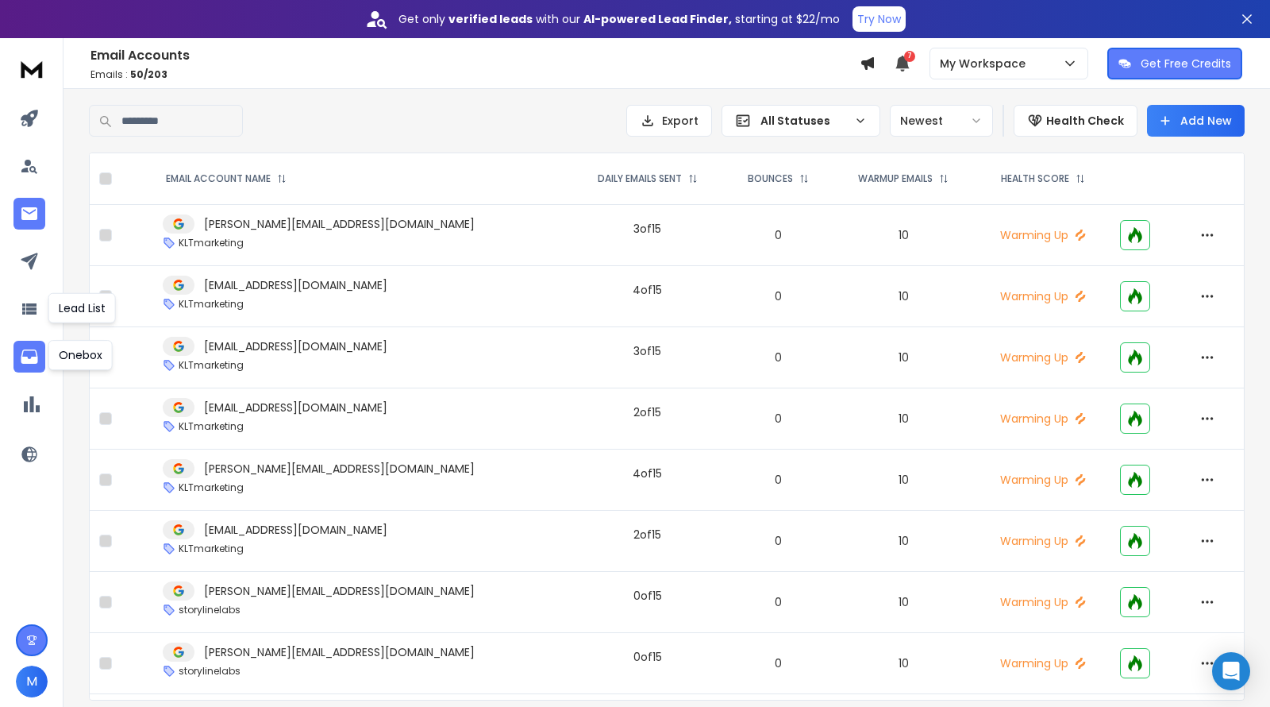
click at [33, 349] on icon at bounding box center [29, 356] width 17 height 14
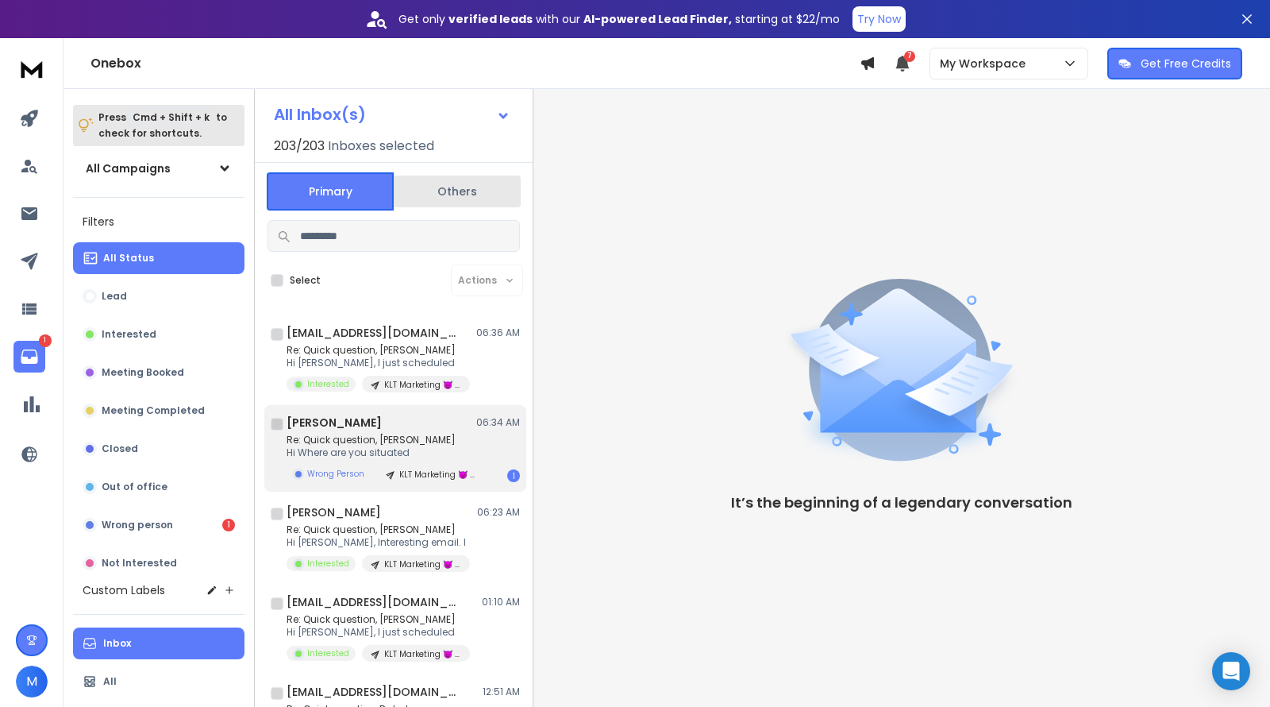
click at [342, 430] on div "[PERSON_NAME] OH 06:34 AM Re: Quick question, Jaewoo Hi Where are you situated …" at bounding box center [403, 447] width 233 height 67
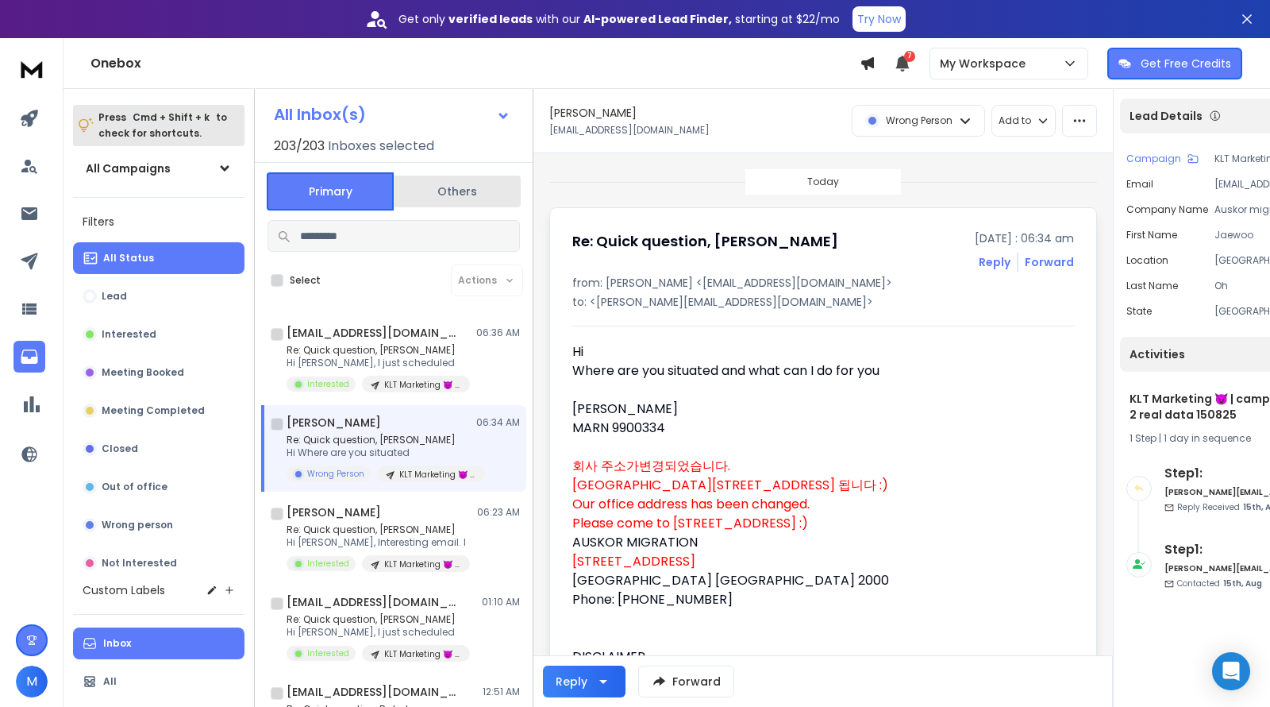
click at [565, 690] on div "Reply" at bounding box center [584, 681] width 57 height 19
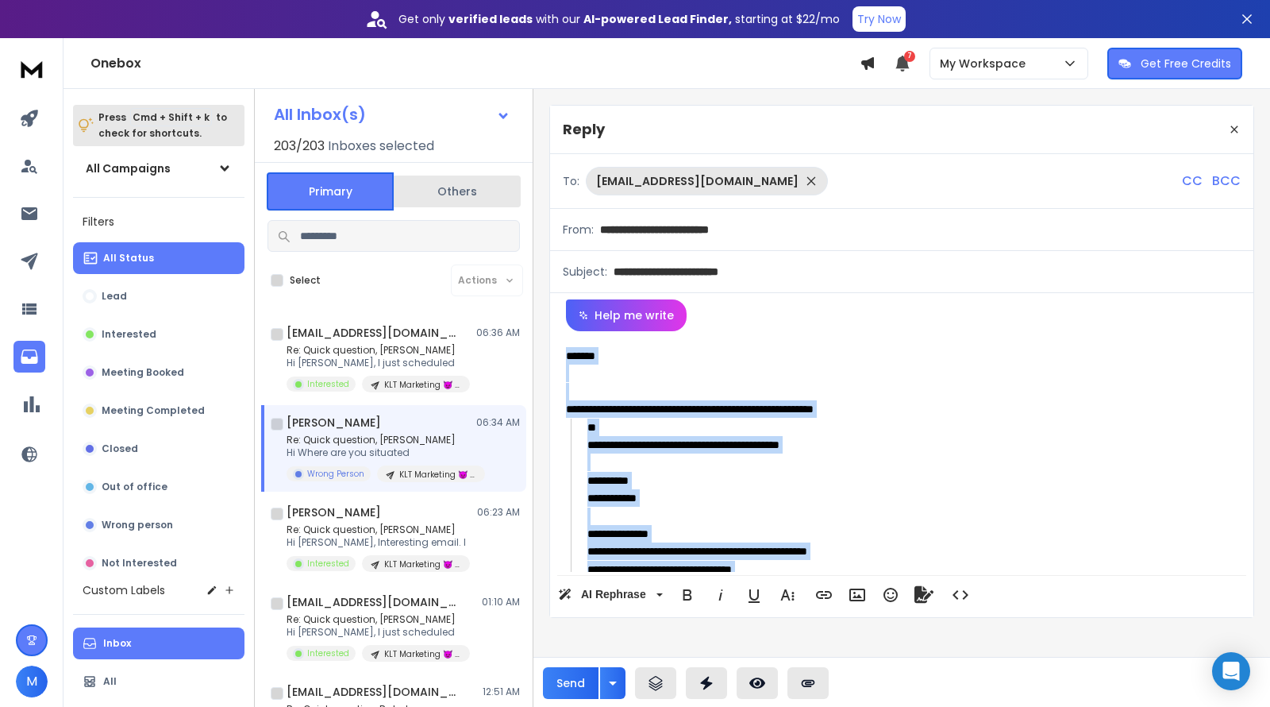
click at [615, 511] on div at bounding box center [913, 515] width 650 height 17
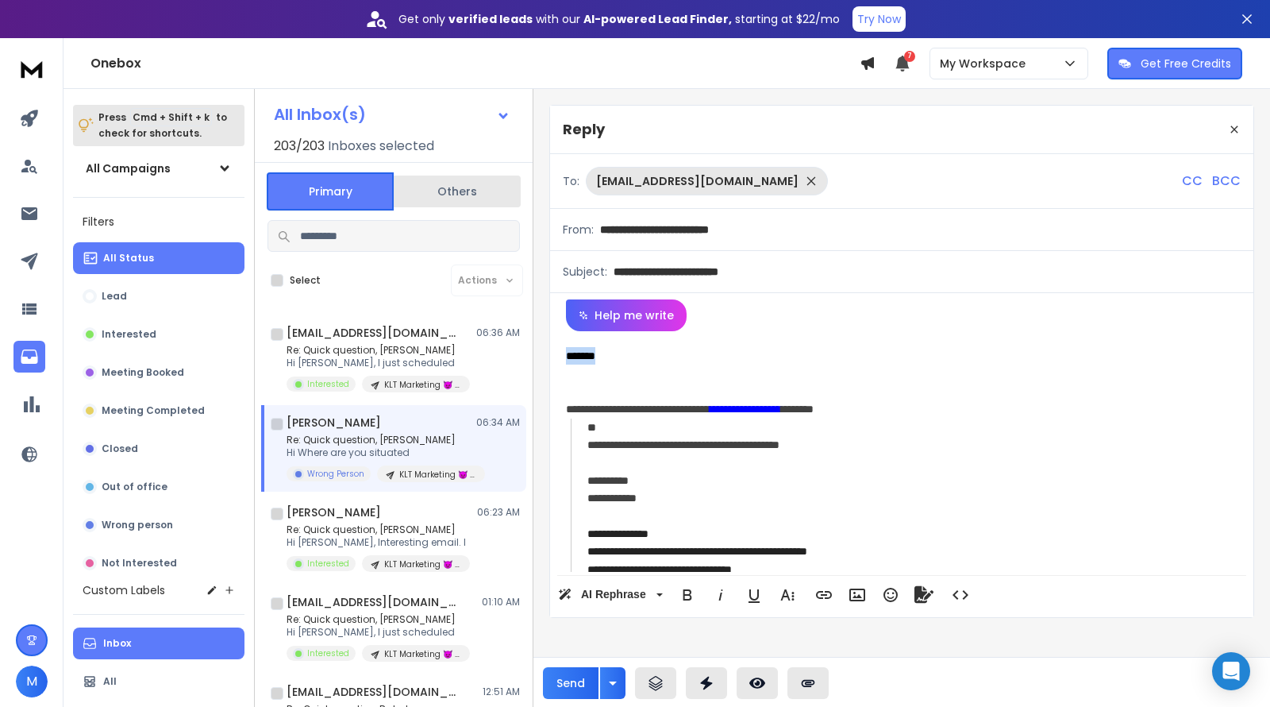
drag, startPoint x: 604, startPoint y: 355, endPoint x: 559, endPoint y: 348, distance: 45.8
click at [559, 348] on div "**********" at bounding box center [901, 451] width 703 height 241
click at [1234, 126] on icon at bounding box center [1234, 129] width 13 height 13
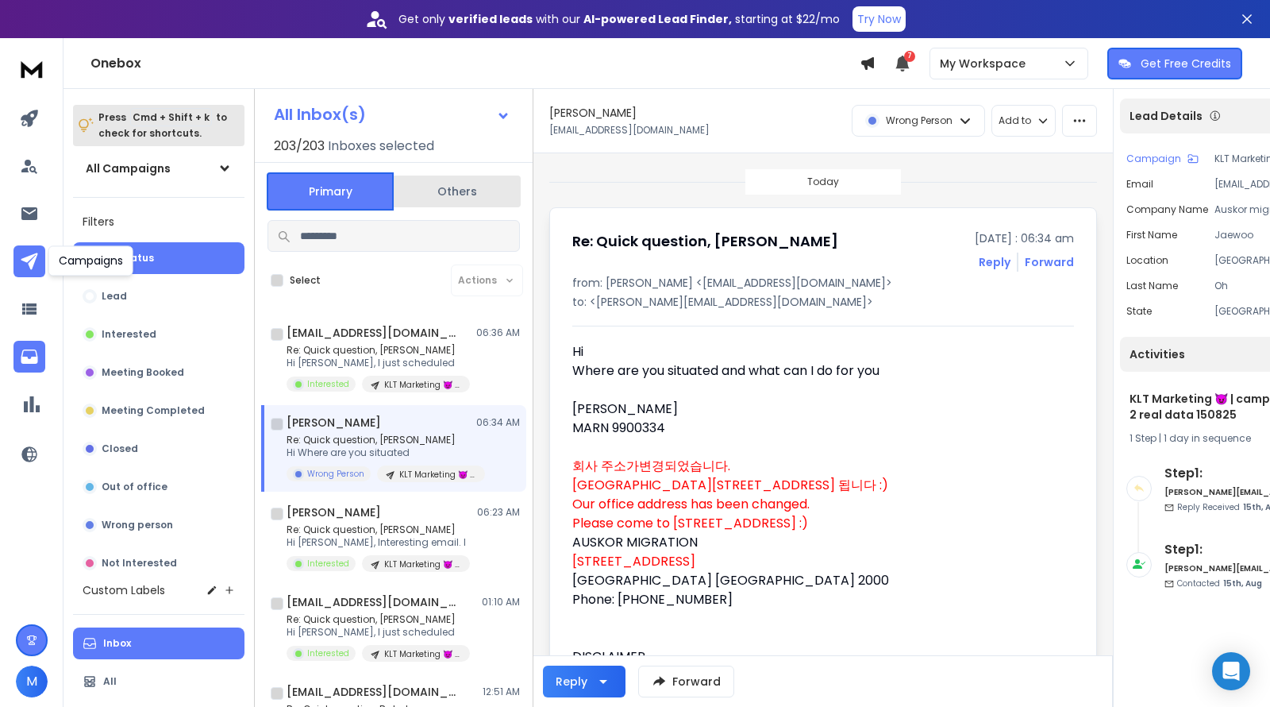
click at [31, 253] on icon at bounding box center [29, 260] width 17 height 17
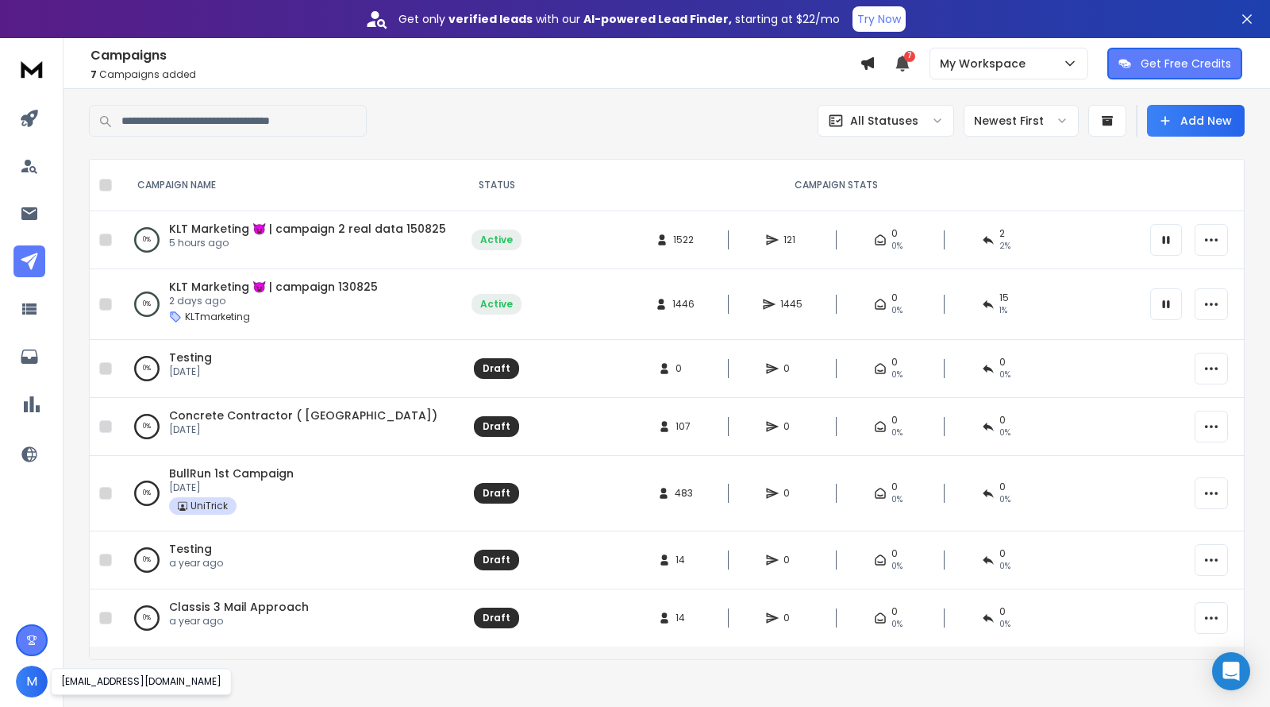
click at [36, 677] on span "M" at bounding box center [32, 681] width 32 height 32
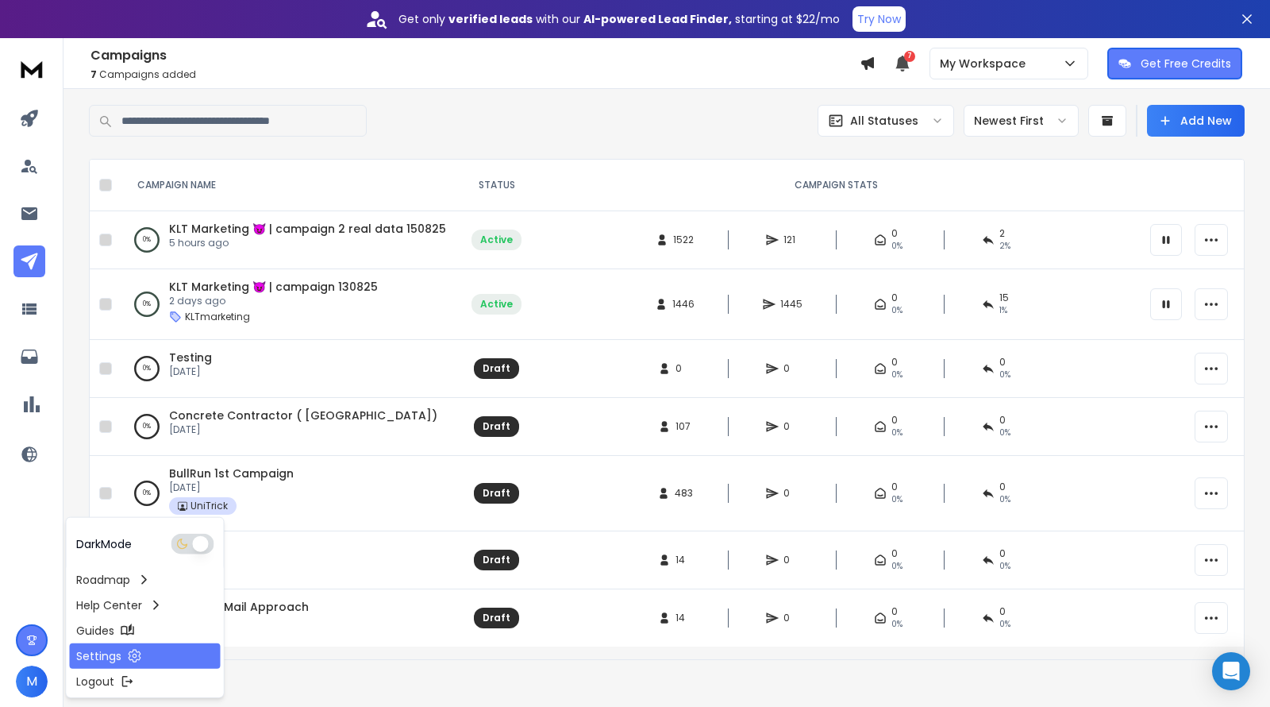
click at [121, 650] on div "Settings" at bounding box center [145, 655] width 151 height 25
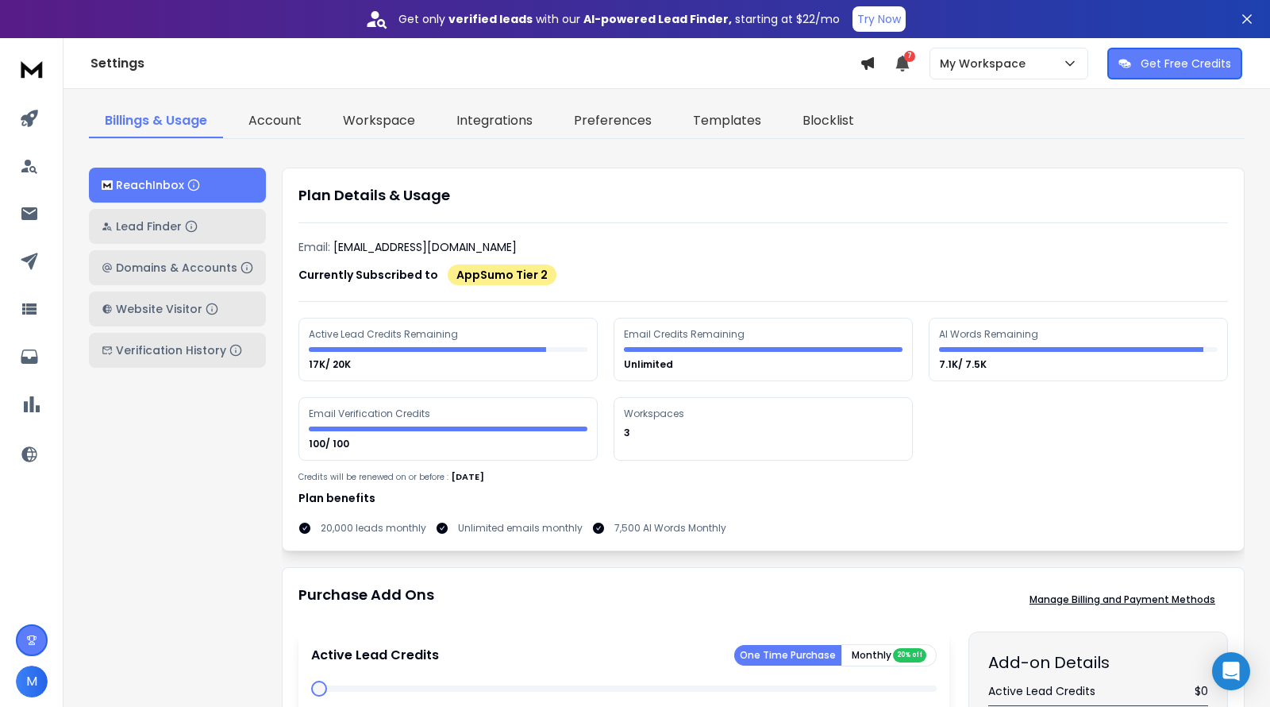
click at [481, 115] on link "Integrations" at bounding box center [495, 121] width 108 height 33
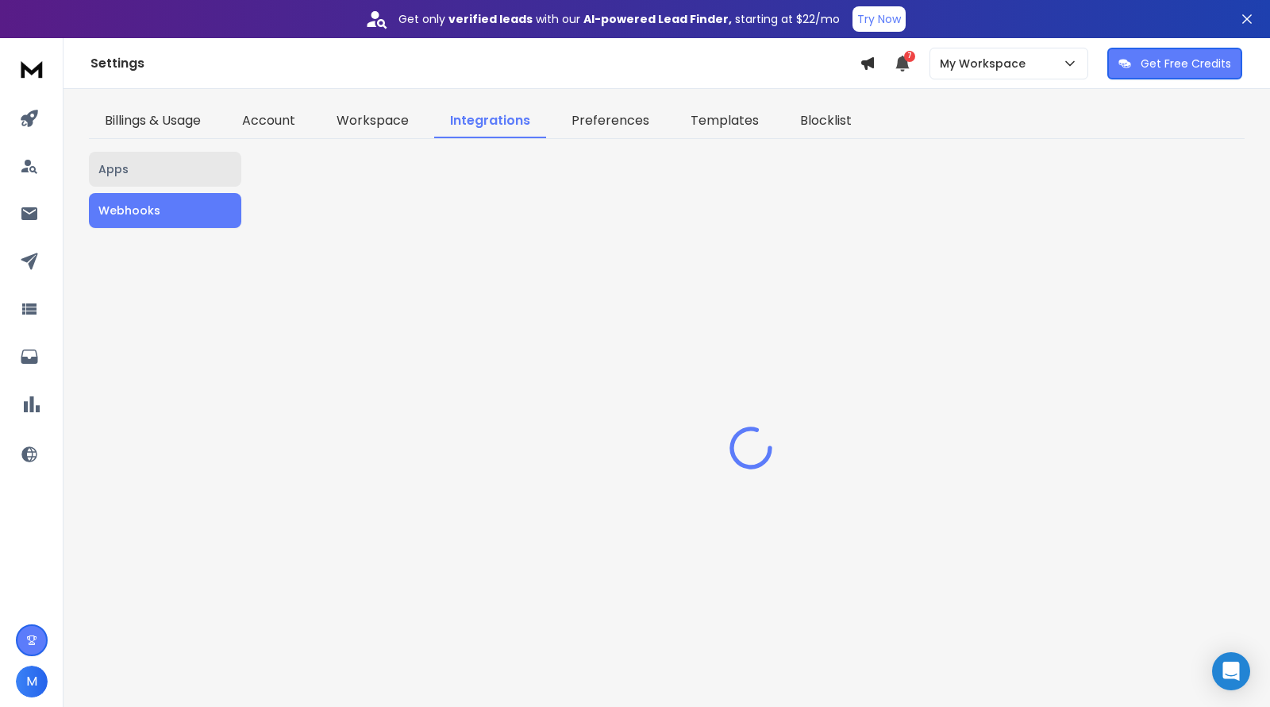
click at [169, 217] on button "Webhooks" at bounding box center [165, 210] width 152 height 35
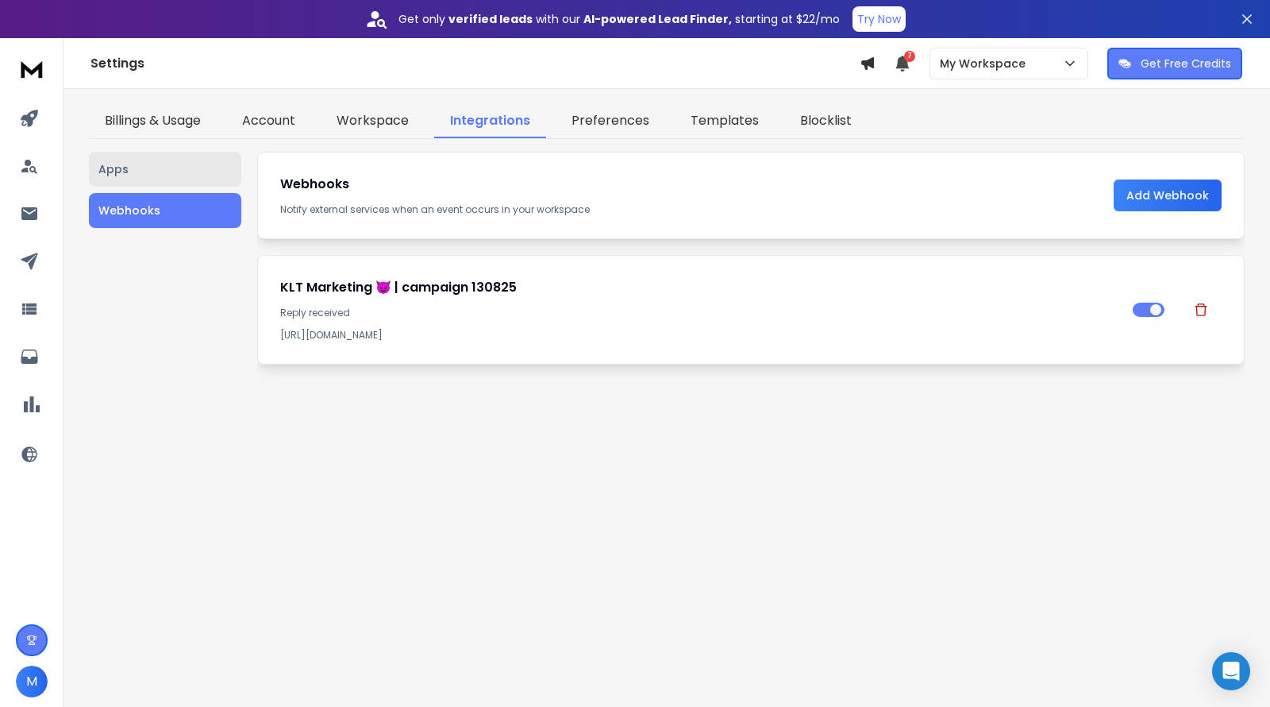
click at [1150, 206] on button "Add Webhook" at bounding box center [1168, 195] width 108 height 32
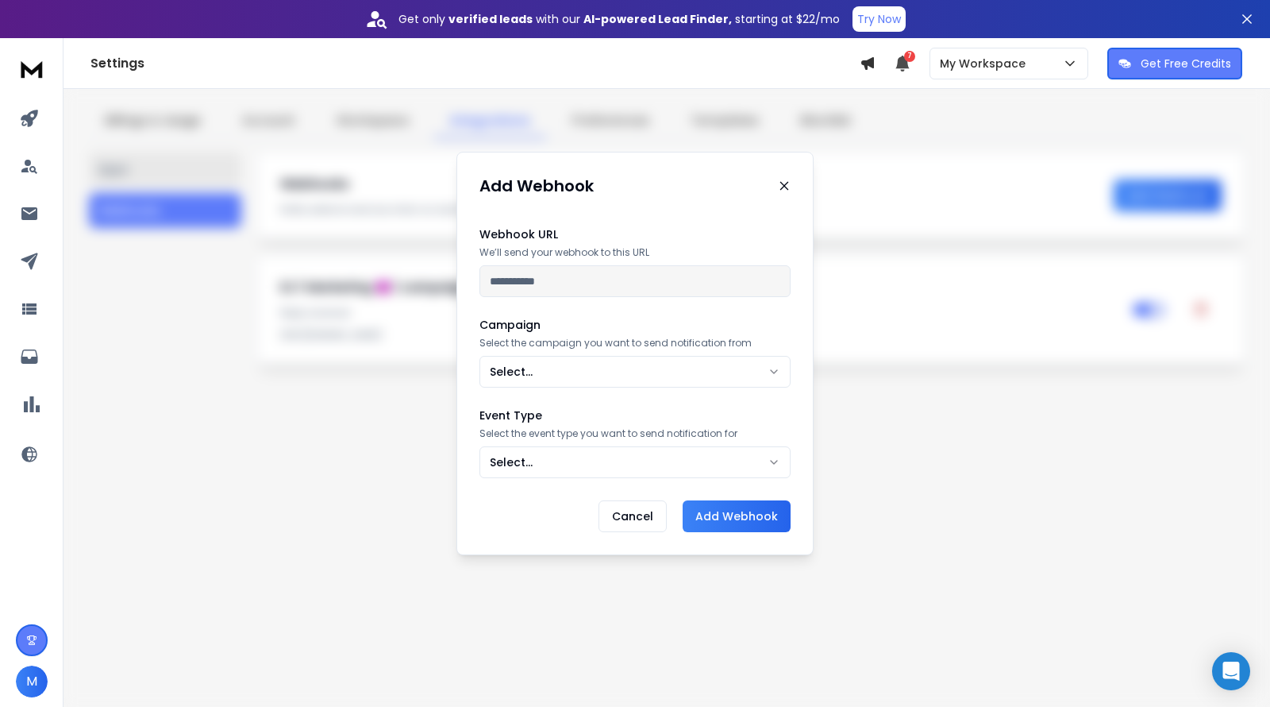
click at [784, 185] on icon at bounding box center [785, 186] width 9 height 9
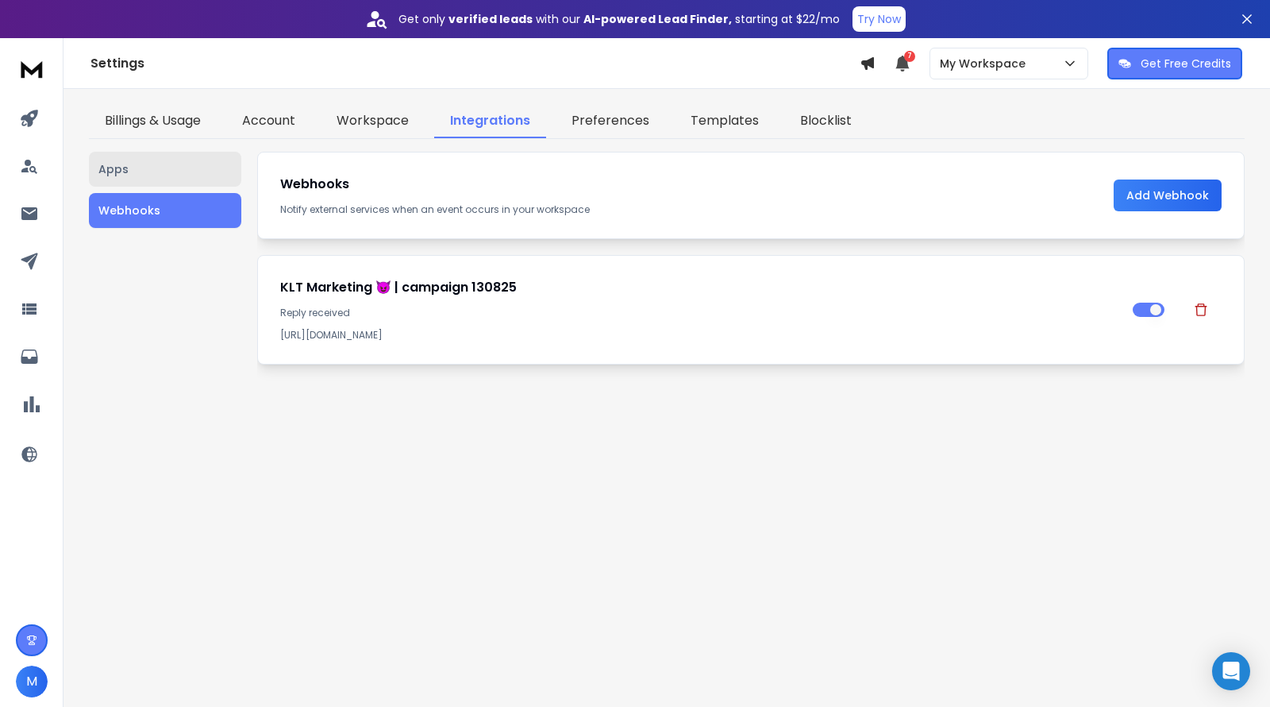
click at [646, 301] on div "KLT Marketing 😈 | campaign 130825 Reply received [URL][DOMAIN_NAME]" at bounding box center [700, 310] width 840 height 64
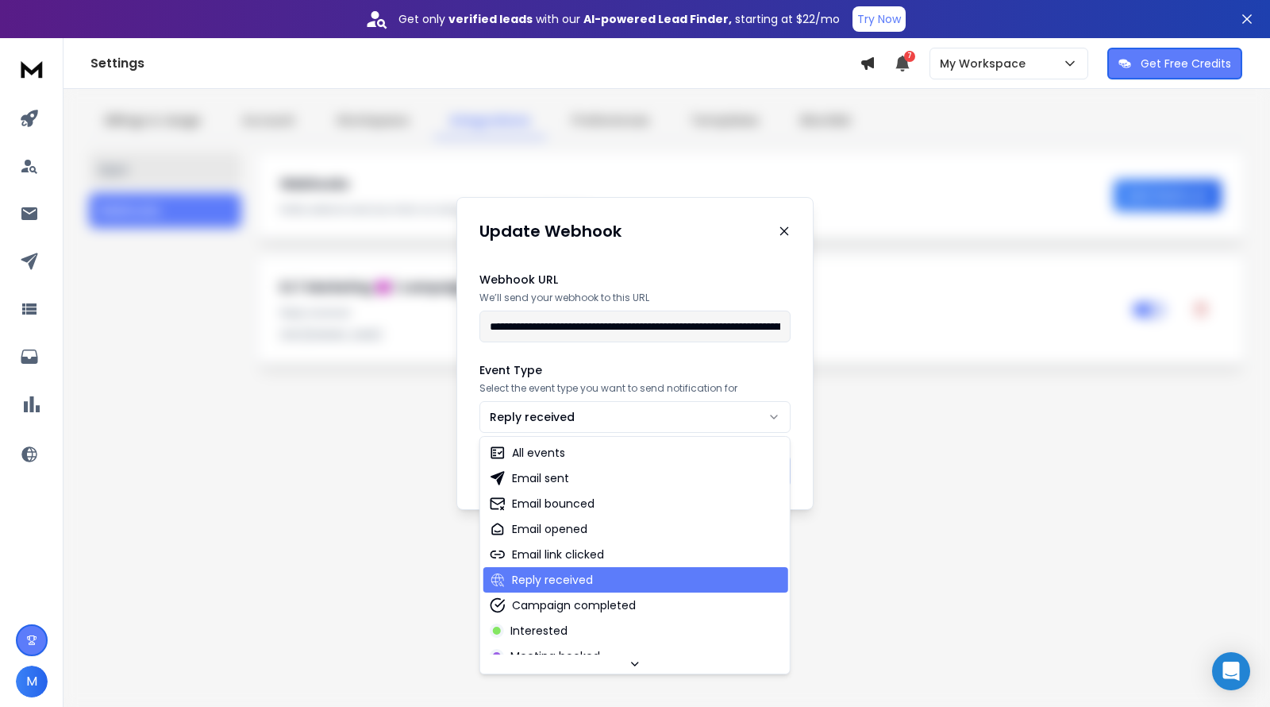
click at [597, 406] on button "Reply received" at bounding box center [635, 417] width 311 height 32
